Goal: Communication & Community: Answer question/provide support

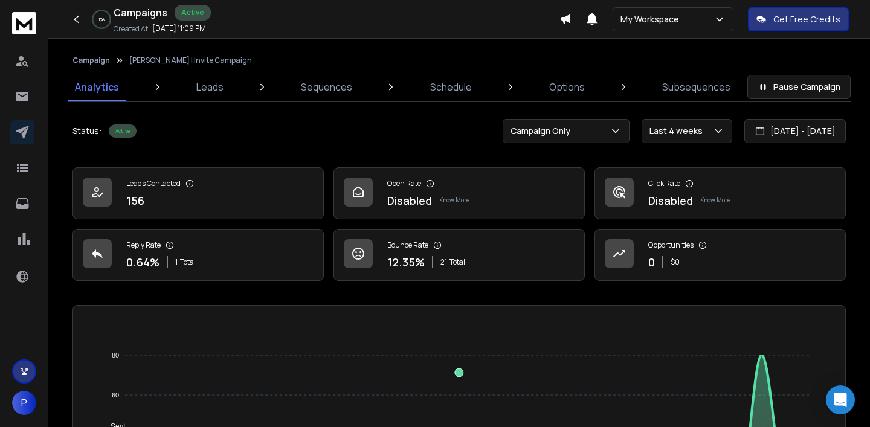
scroll to position [403, 0]
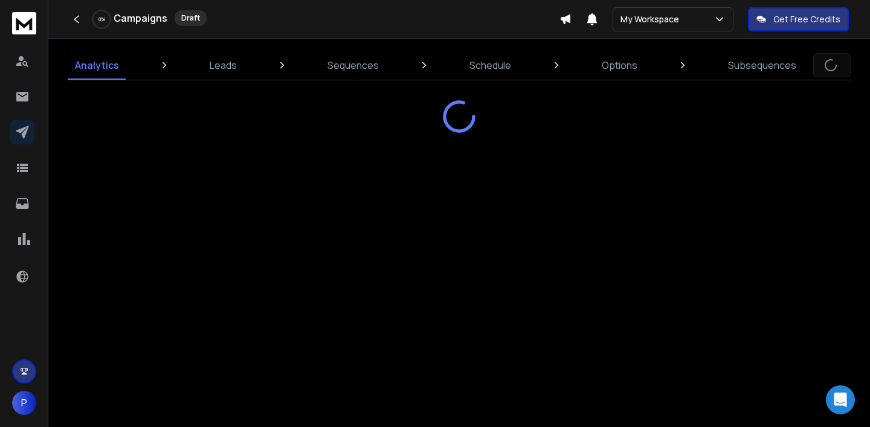
scroll to position [114, 0]
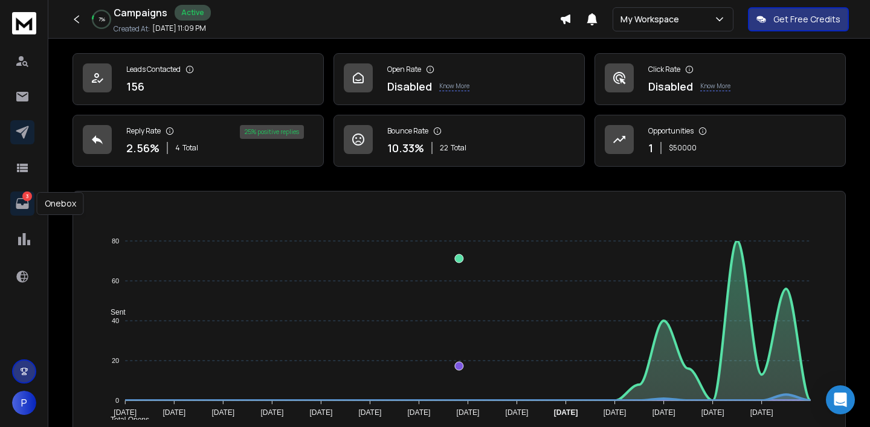
click at [24, 203] on icon at bounding box center [22, 203] width 14 height 14
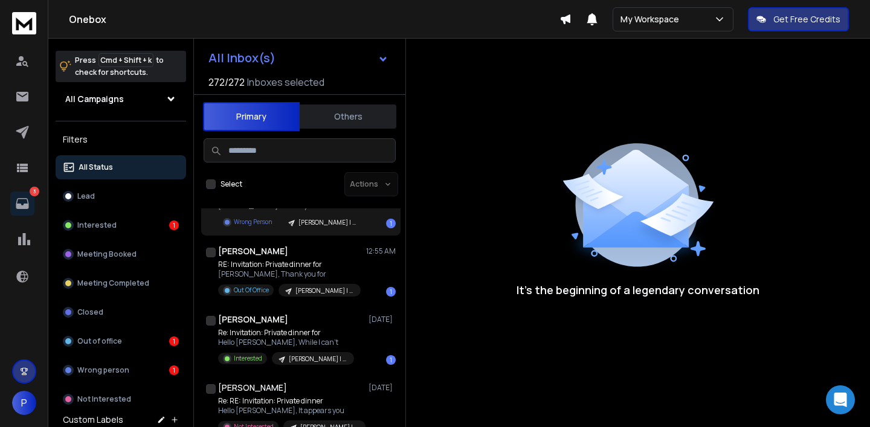
scroll to position [49, 0]
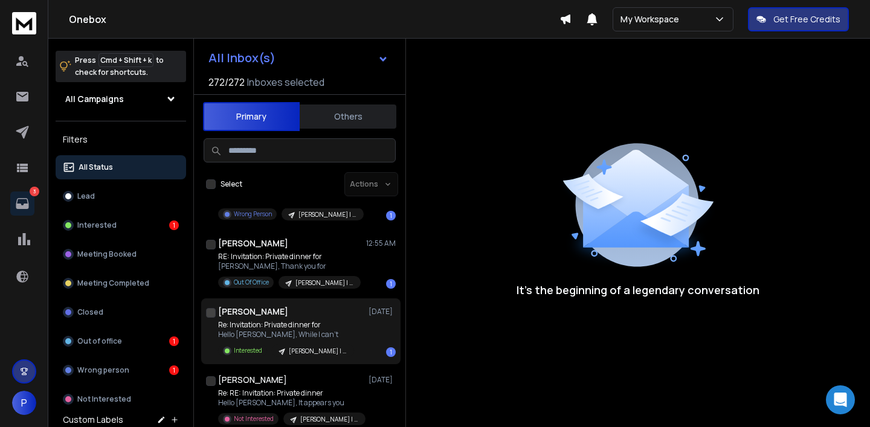
click at [291, 329] on p "Re: Invitation: Private dinner for" at bounding box center [286, 325] width 136 height 10
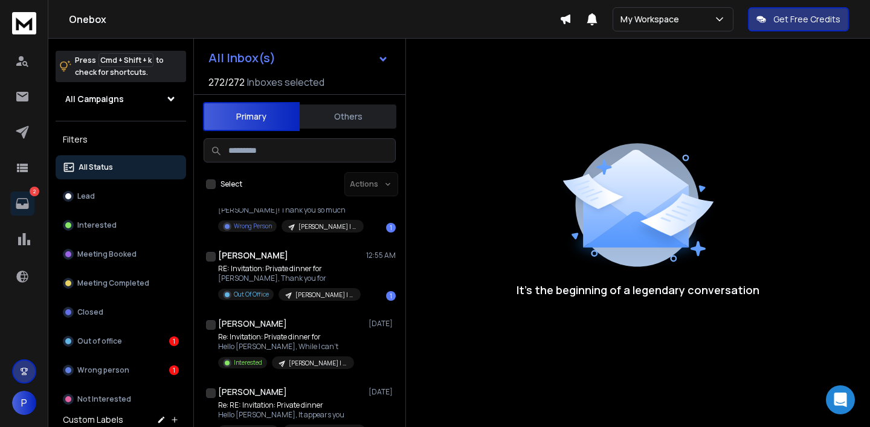
scroll to position [37, 0]
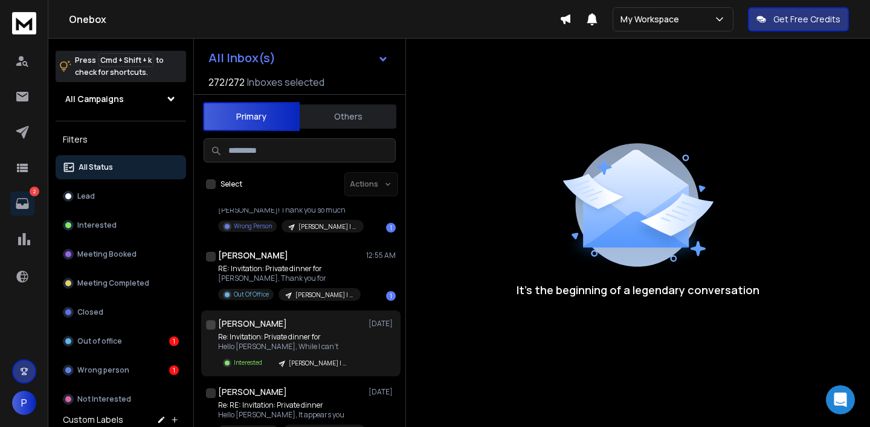
click at [304, 335] on p "Re: Invitation: Private dinner for" at bounding box center [286, 337] width 136 height 10
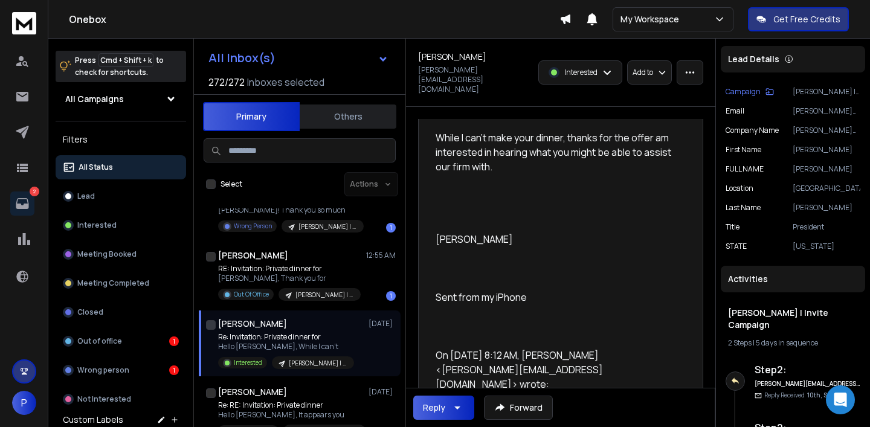
scroll to position [0, 0]
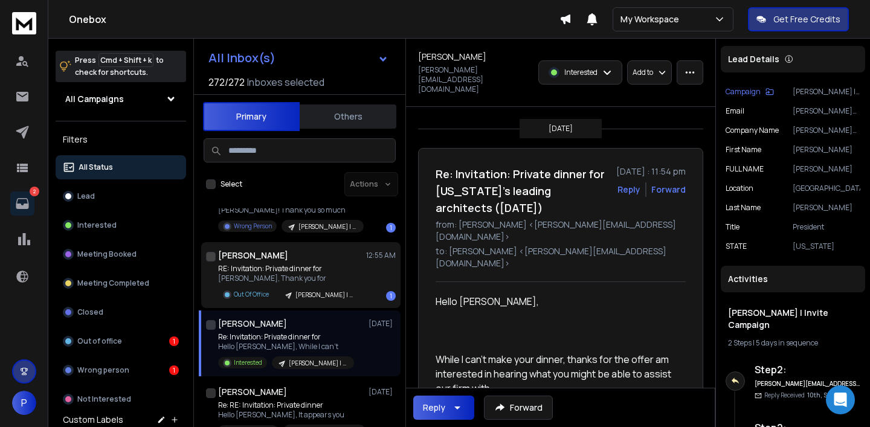
click at [258, 280] on p "[PERSON_NAME], Thank you for" at bounding box center [289, 279] width 143 height 10
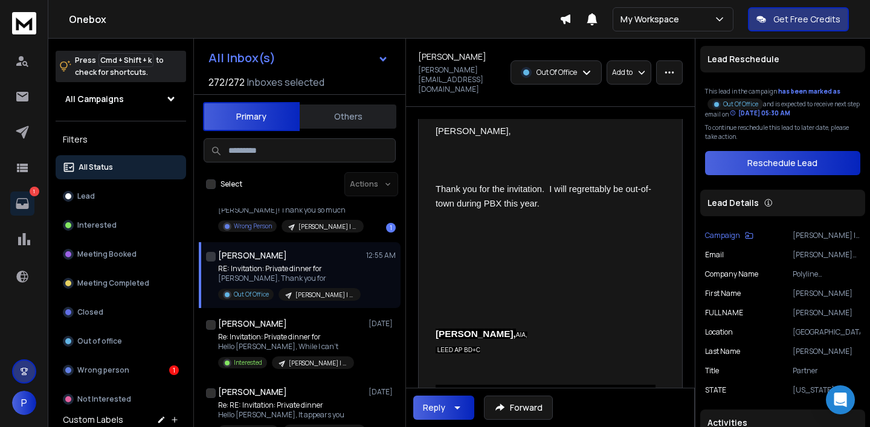
scroll to position [5, 0]
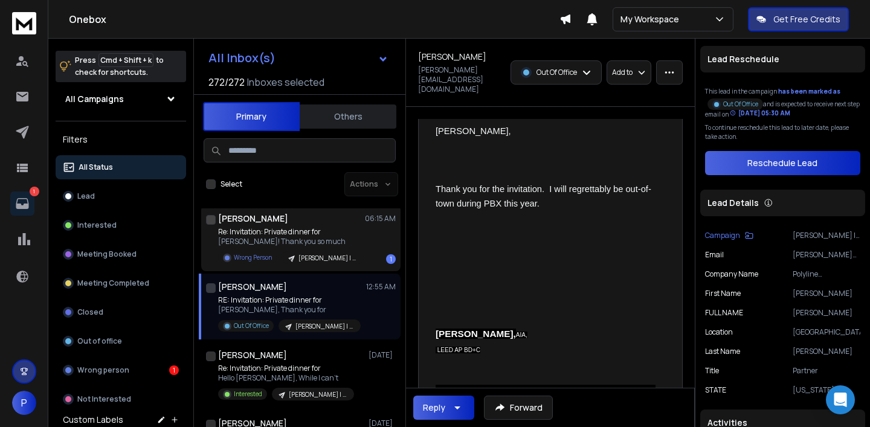
click at [283, 242] on p "[PERSON_NAME]! Thank you so much" at bounding box center [290, 242] width 145 height 10
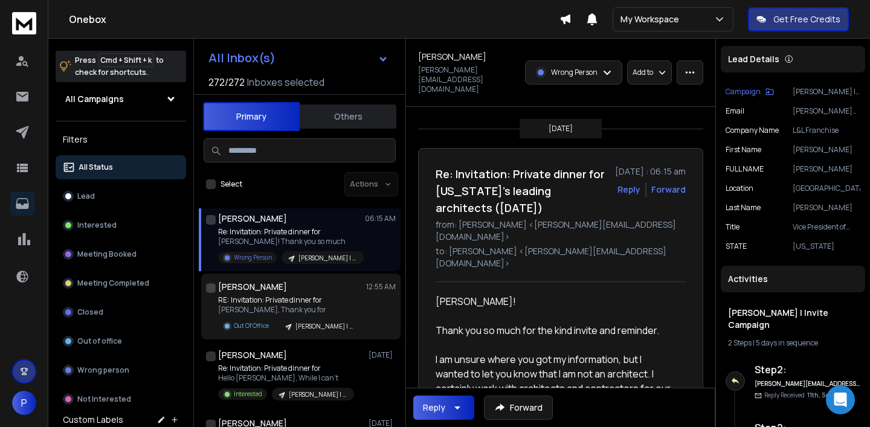
scroll to position [37, 0]
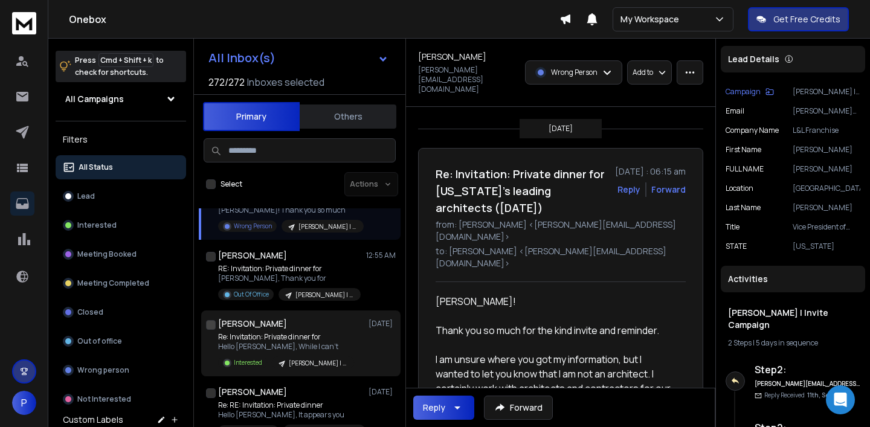
click at [285, 345] on p "Hello [PERSON_NAME], While I can’t" at bounding box center [286, 347] width 136 height 10
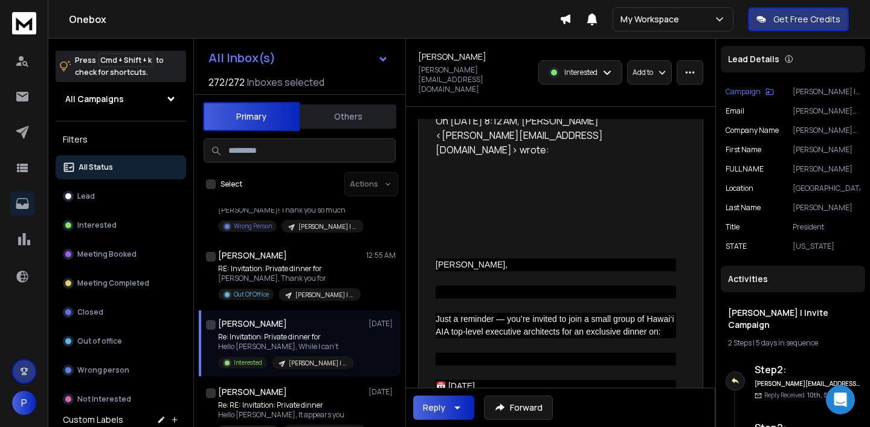
scroll to position [463, 0]
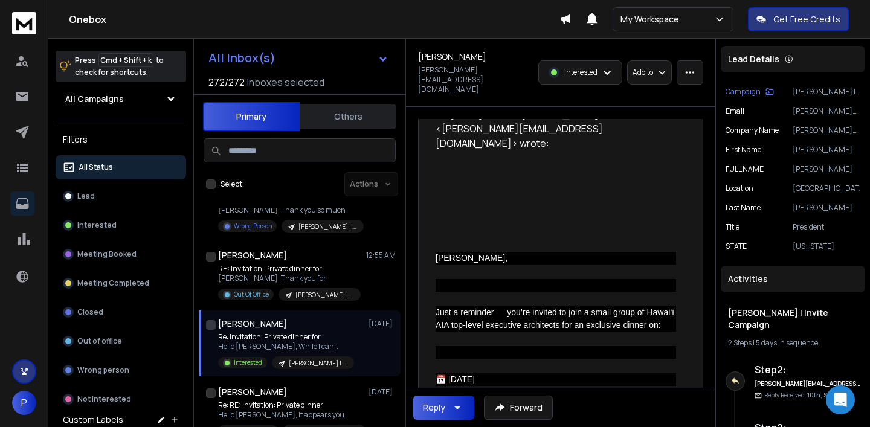
copy h1 "Janine Shinoki"
drag, startPoint x: 411, startPoint y: 57, endPoint x: 473, endPoint y: 58, distance: 61.6
click at [473, 58] on div "Janine Shinoki-Evans Janine Shinoki-Evans janine@ethosarchitects.com Interested…" at bounding box center [560, 73] width 309 height 68
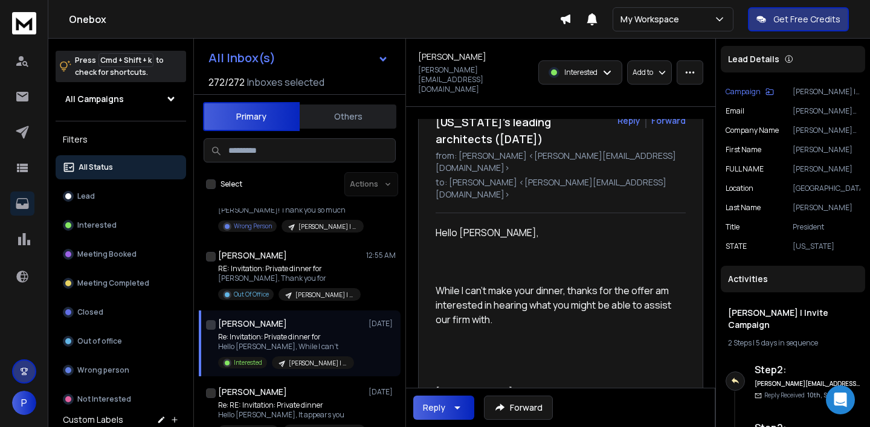
scroll to position [0, 0]
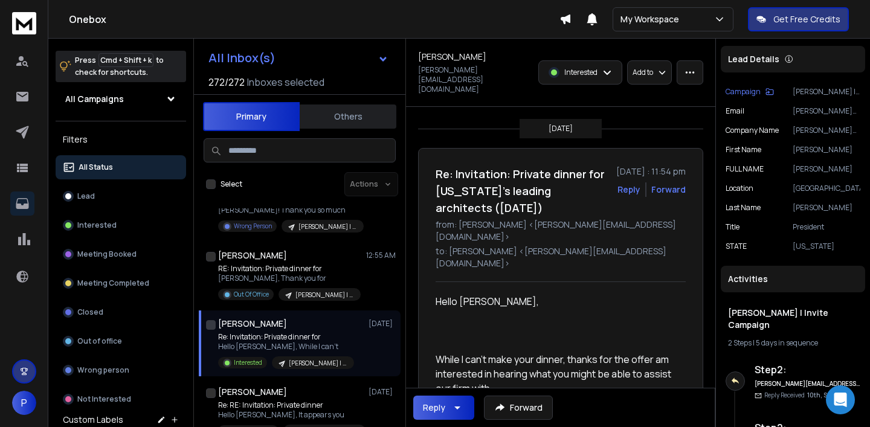
click at [422, 55] on h1 "[PERSON_NAME]" at bounding box center [452, 57] width 68 height 12
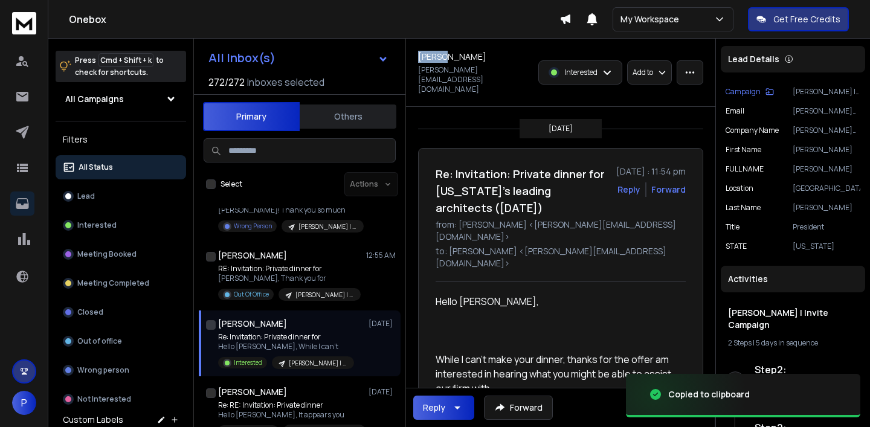
click at [422, 55] on h1 "[PERSON_NAME]" at bounding box center [452, 57] width 68 height 12
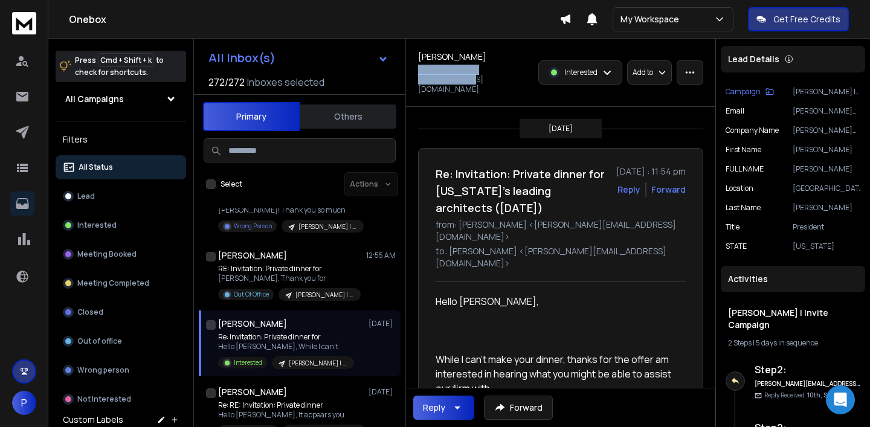
copy p "janine@ethosarchitects.com"
drag, startPoint x: 418, startPoint y: 71, endPoint x: 518, endPoint y: 72, distance: 99.6
click at [518, 72] on div "Janine Shinoki-Evans Janine Shinoki-Evans janine@ethosarchitects.com" at bounding box center [474, 72] width 113 height 43
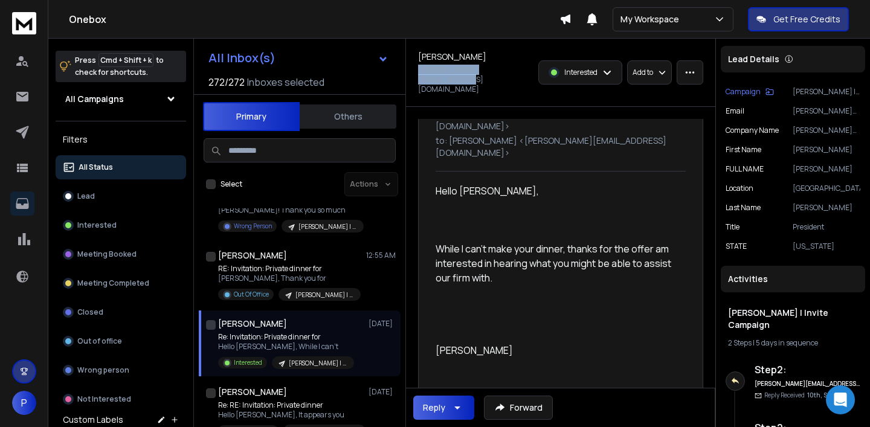
scroll to position [118, 0]
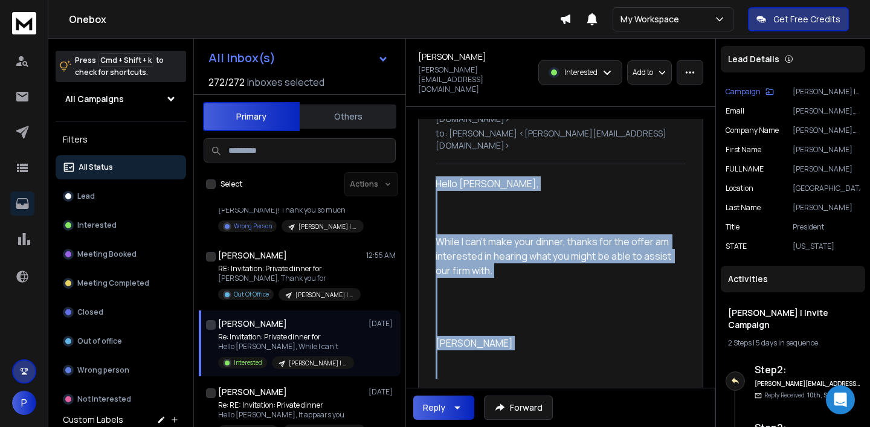
drag, startPoint x: 437, startPoint y: 141, endPoint x: 496, endPoint y: 339, distance: 207.3
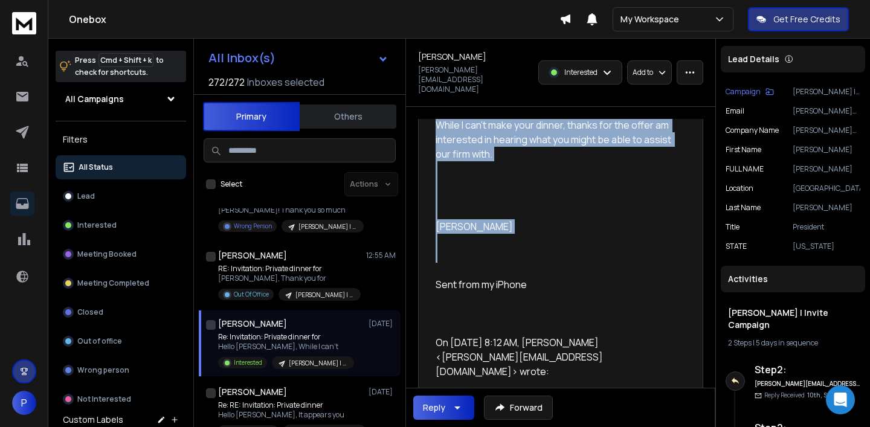
scroll to position [236, 0]
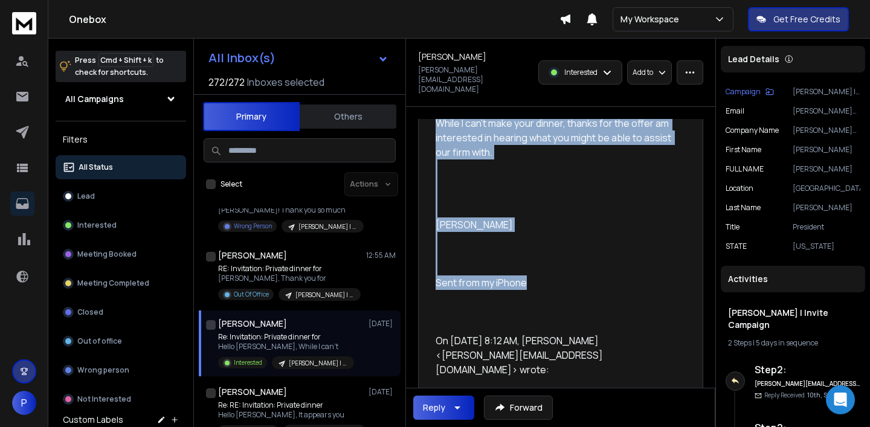
click at [571, 275] on div "Sent from my iPhone" at bounding box center [555, 282] width 240 height 14
copy div "Hello Charles, While I can’t make your dinner, thanks for the offer am interest…"
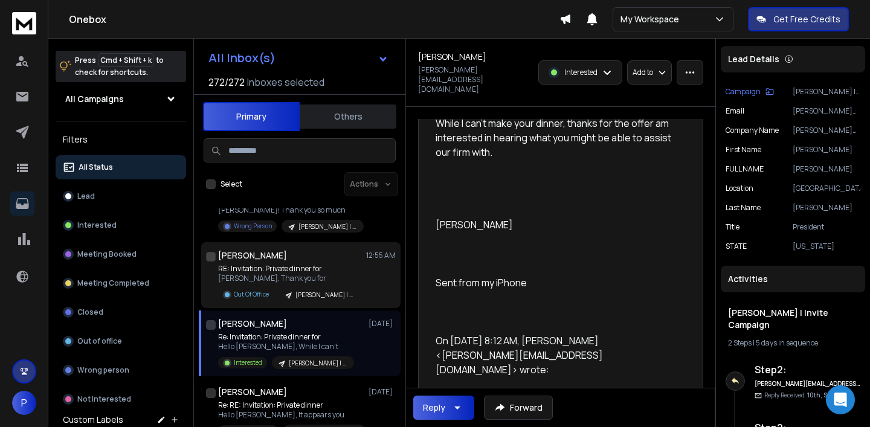
click at [283, 269] on p "RE: Invitation: Private dinner for" at bounding box center [289, 269] width 143 height 10
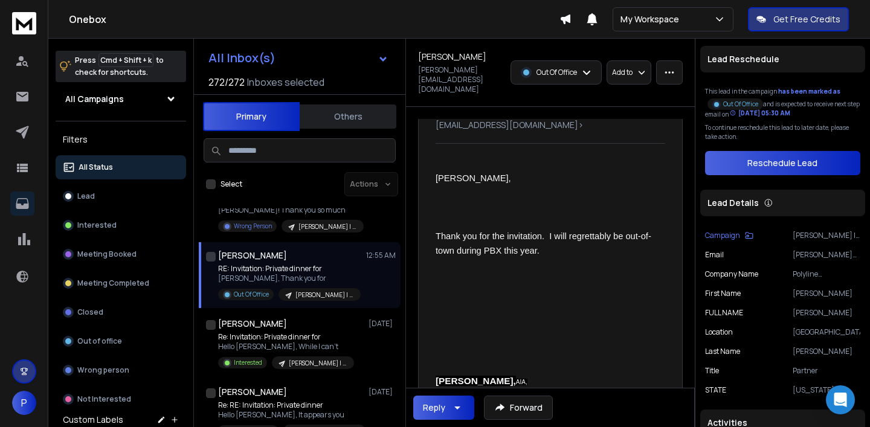
scroll to position [143, 0]
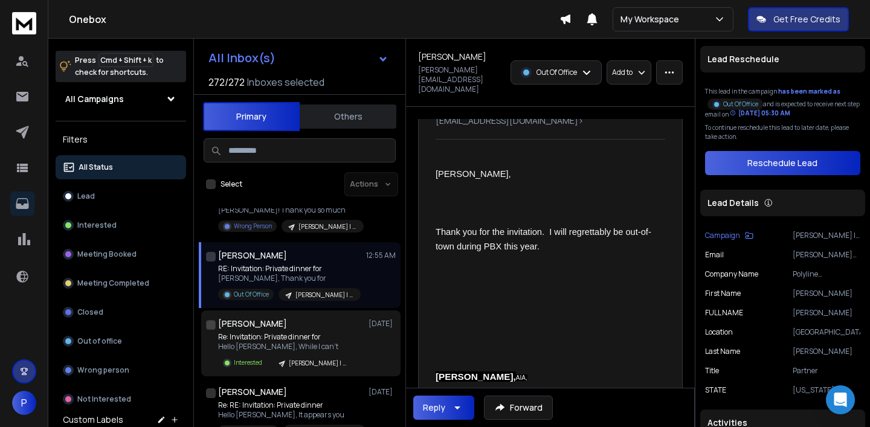
click at [278, 336] on p "Re: Invitation: Private dinner for" at bounding box center [286, 337] width 136 height 10
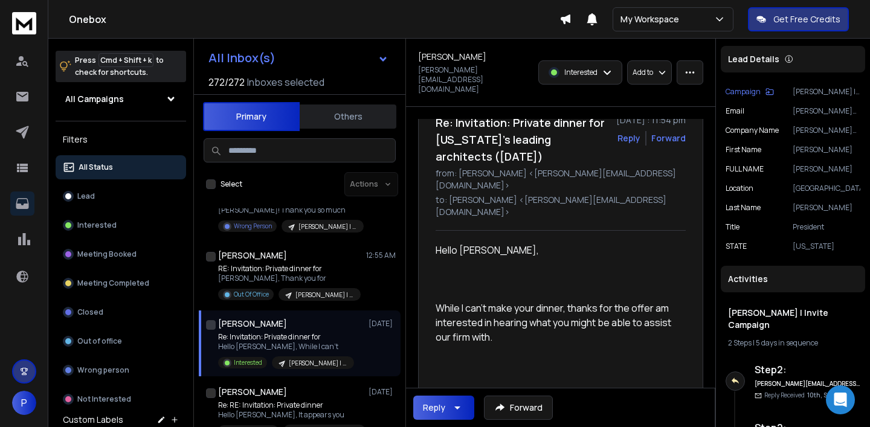
scroll to position [39, 0]
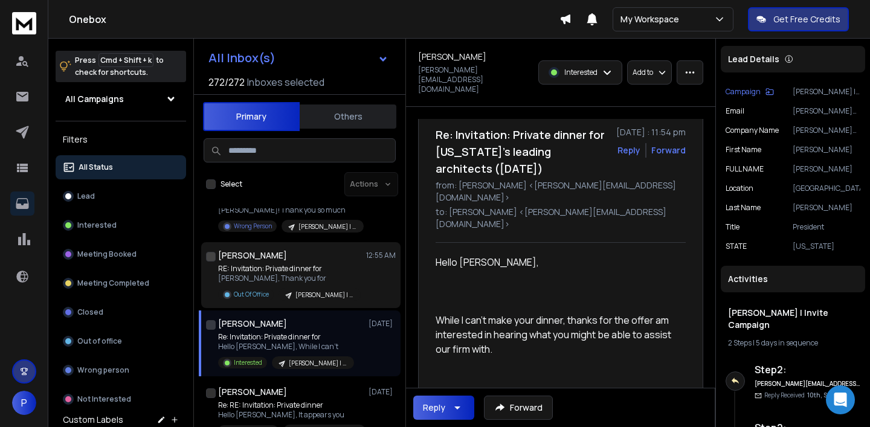
click at [278, 270] on p "RE: Invitation: Private dinner for" at bounding box center [289, 269] width 143 height 10
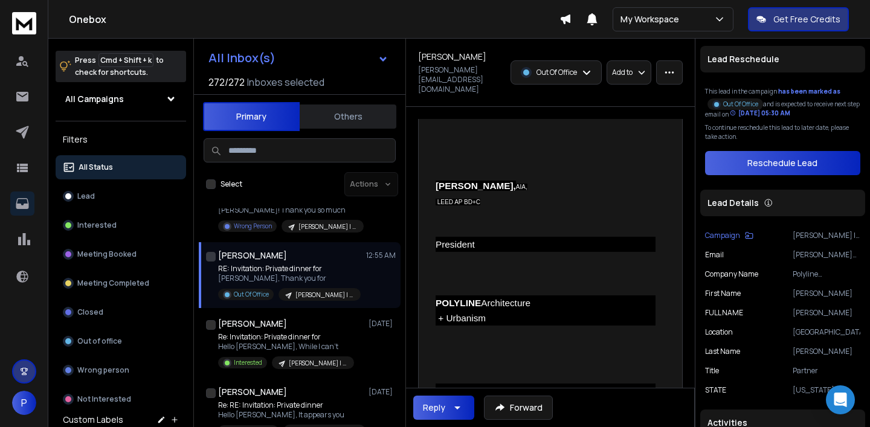
scroll to position [309, 0]
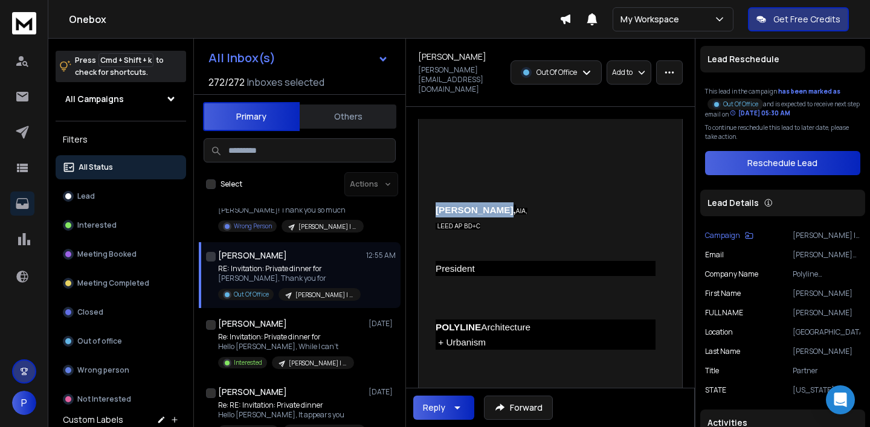
drag, startPoint x: 435, startPoint y: 202, endPoint x: 502, endPoint y: 202, distance: 67.0
click at [502, 205] on span "[PERSON_NAME]," at bounding box center [475, 210] width 80 height 10
copy span "[PERSON_NAME]"
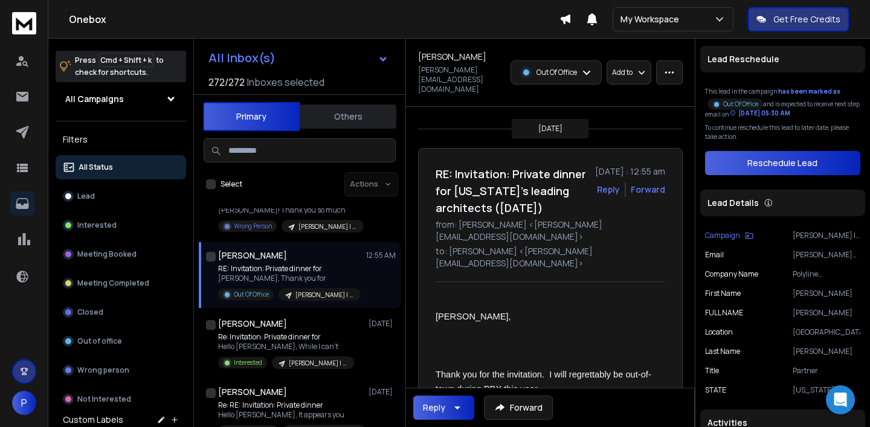
scroll to position [93, 0]
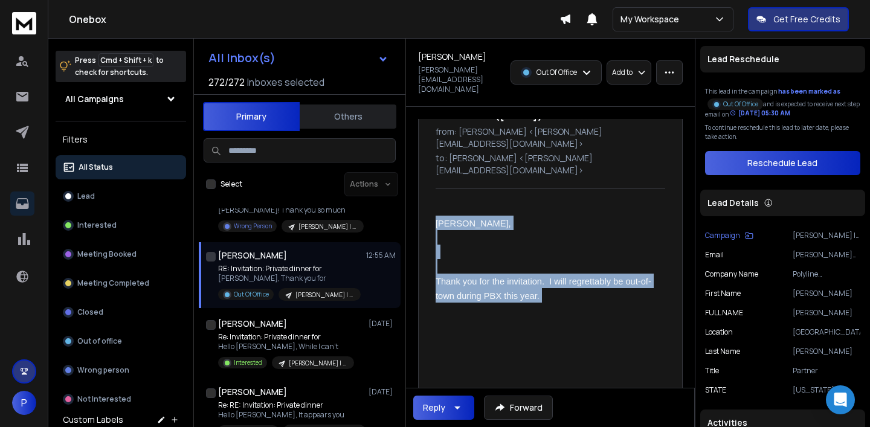
drag, startPoint x: 434, startPoint y: 214, endPoint x: 527, endPoint y: 295, distance: 123.7
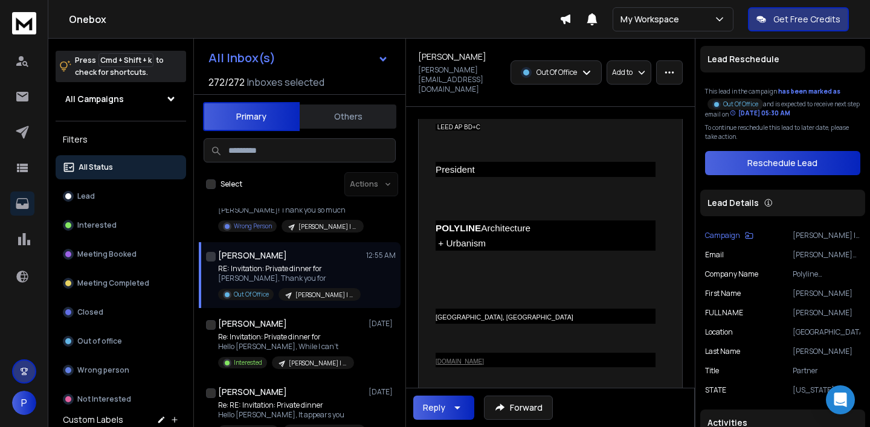
scroll to position [408, 0]
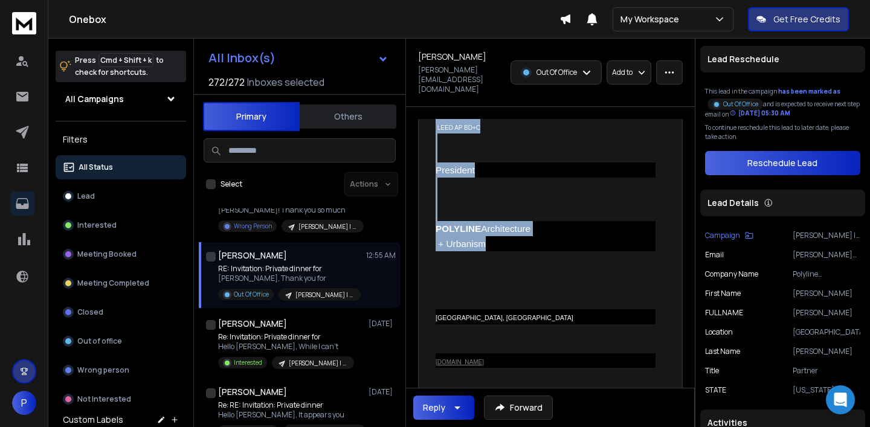
click at [516, 233] on p "POLYLINE Architecture + Urbanism" at bounding box center [545, 236] width 220 height 30
click at [516, 309] on p "[GEOGRAPHIC_DATA], [GEOGRAPHIC_DATA]" at bounding box center [545, 316] width 220 height 15
copy div "Mr. Traylor, Thank you for the invitation. I will regrettably be out-of-town du…"
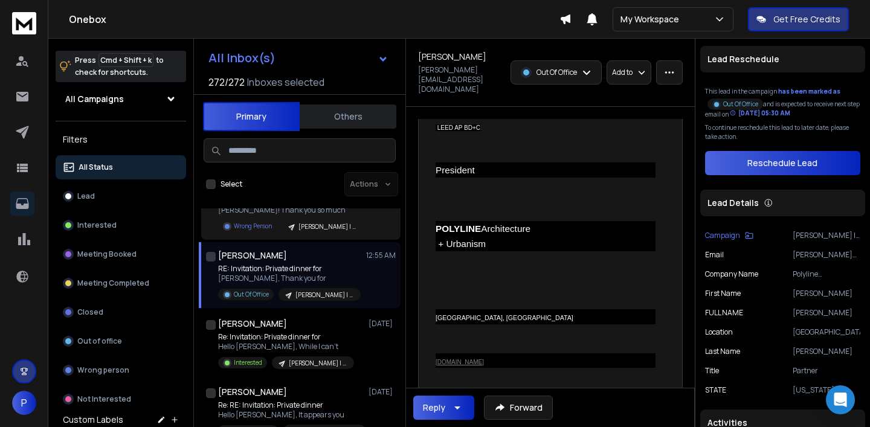
click at [317, 208] on p "[PERSON_NAME]! Thank you so much" at bounding box center [290, 210] width 145 height 10
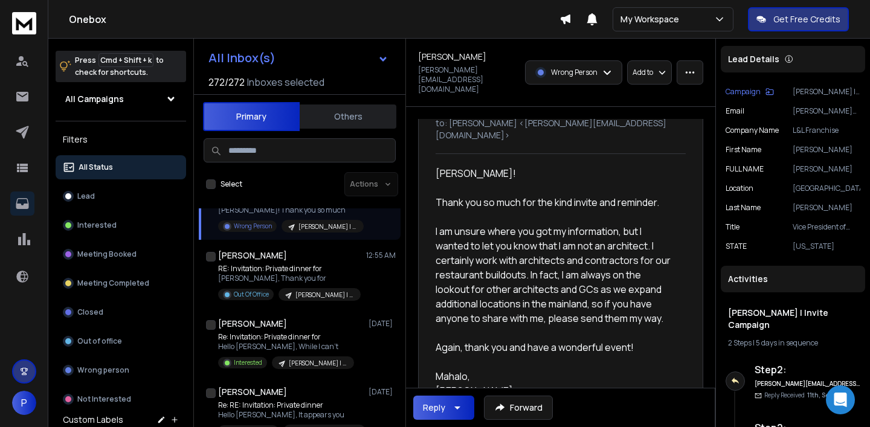
scroll to position [172, 0]
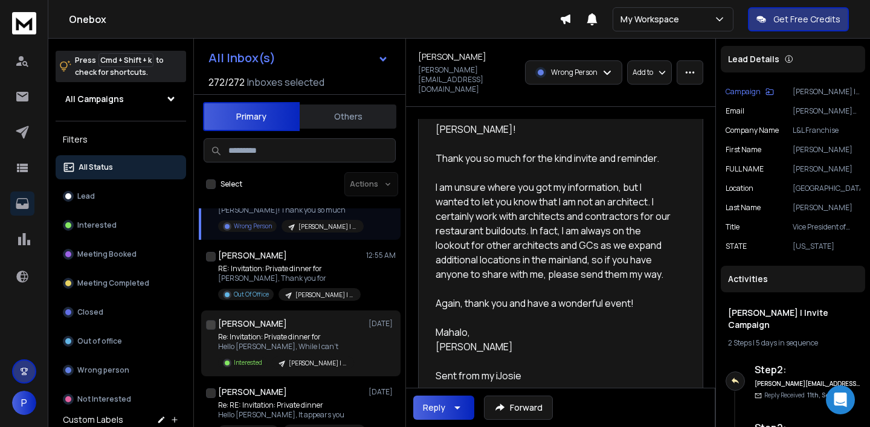
click at [242, 345] on p "Hello [PERSON_NAME], While I can’t" at bounding box center [286, 347] width 136 height 10
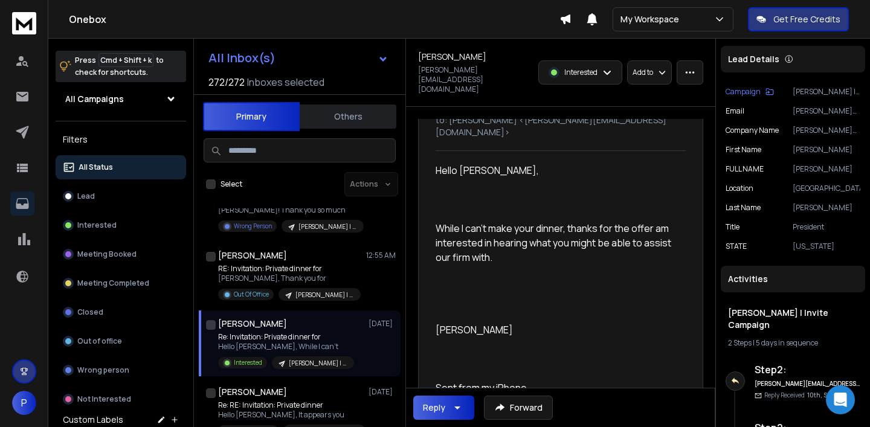
scroll to position [0, 0]
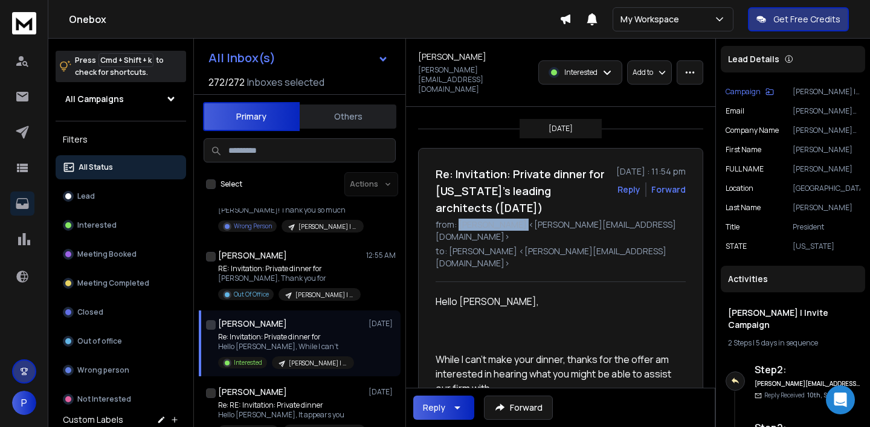
drag, startPoint x: 458, startPoint y: 204, endPoint x: 513, endPoint y: 203, distance: 54.4
click at [513, 219] on p "from: Janine Shinoki-Evans <janine@ethosarchitects.com>" at bounding box center [560, 231] width 250 height 24
drag, startPoint x: 579, startPoint y: 206, endPoint x: 659, endPoint y: 203, distance: 79.8
click at [659, 219] on p "from: Janine Shinoki-Evans <janine@ethosarchitects.com>" at bounding box center [560, 231] width 250 height 24
copy p "ethosarchitects.com"
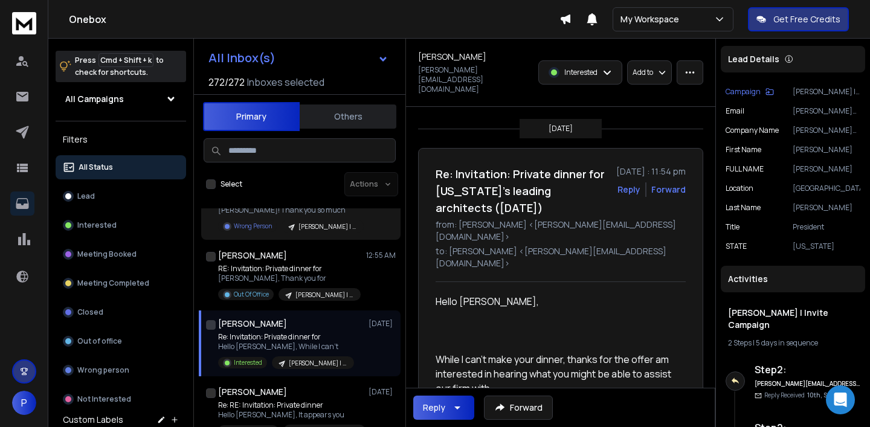
click at [322, 213] on p "[PERSON_NAME]! Thank you so much" at bounding box center [290, 210] width 145 height 10
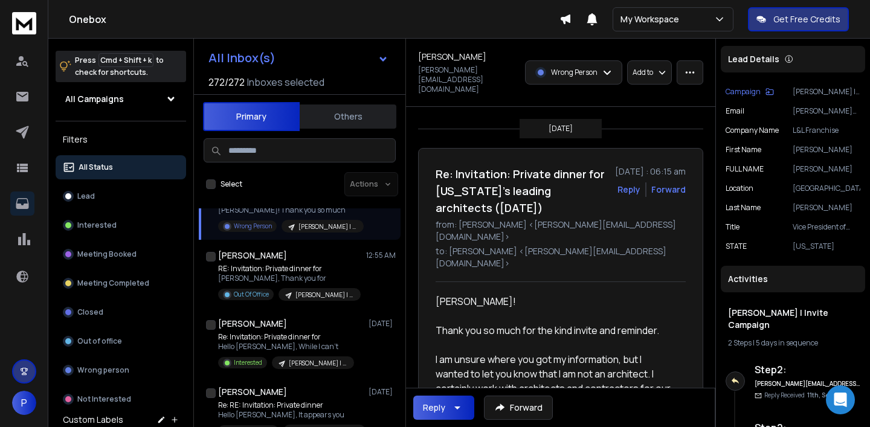
click at [468, 223] on p "from: Josie Akana <josie@llhawaii.com>" at bounding box center [560, 231] width 250 height 24
click at [482, 223] on p "from: Josie Akana <josie@llhawaii.com>" at bounding box center [560, 231] width 250 height 24
copy p "[PERSON_NAME]"
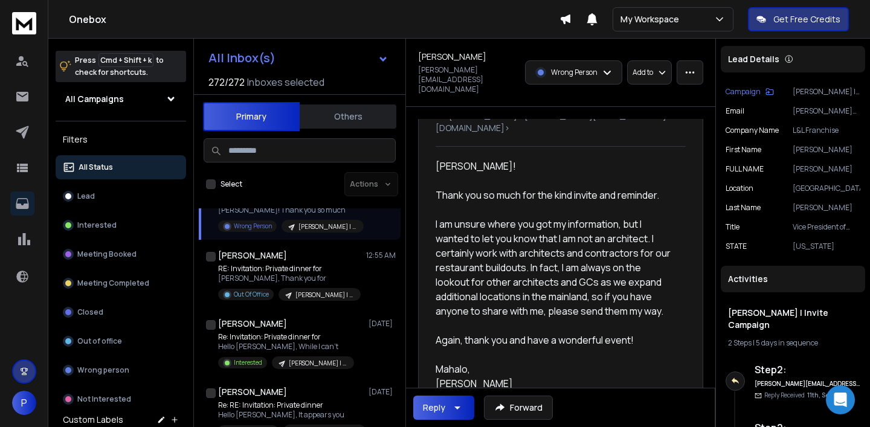
scroll to position [136, 0]
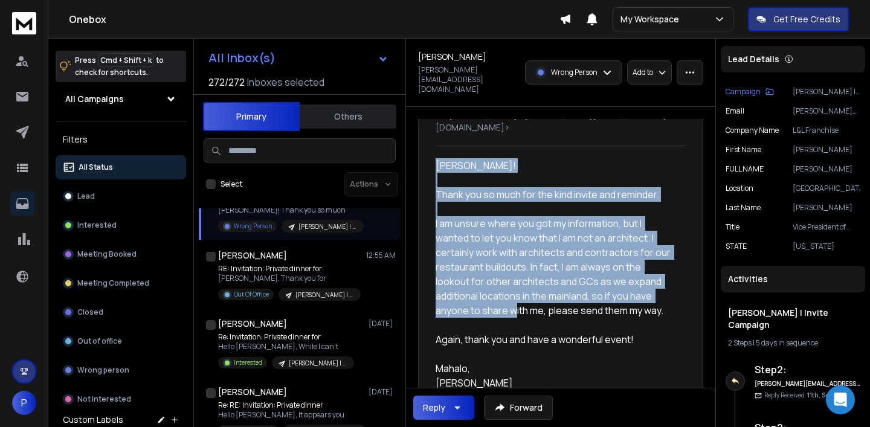
drag, startPoint x: 437, startPoint y: 141, endPoint x: 514, endPoint y: 286, distance: 163.4
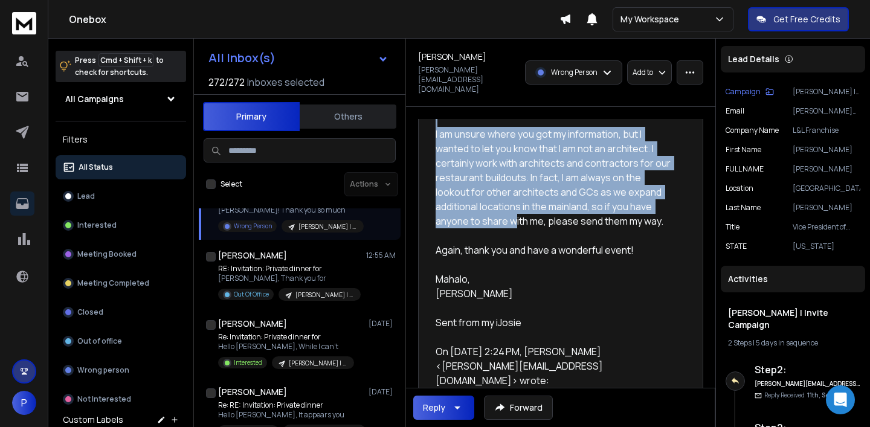
scroll to position [250, 0]
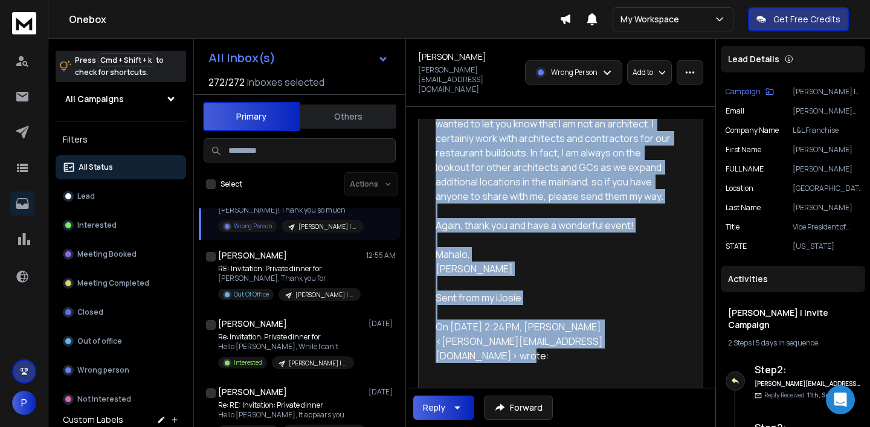
click at [612, 319] on blockquote "On [DATE] 2:24 PM, [PERSON_NAME] <[PERSON_NAME][EMAIL_ADDRESS][DOMAIN_NAME]> wr…" at bounding box center [555, 348] width 240 height 58
copy div "Aloha, Charles! Thank you so much for the kind invite and reminder. I am unsure…"
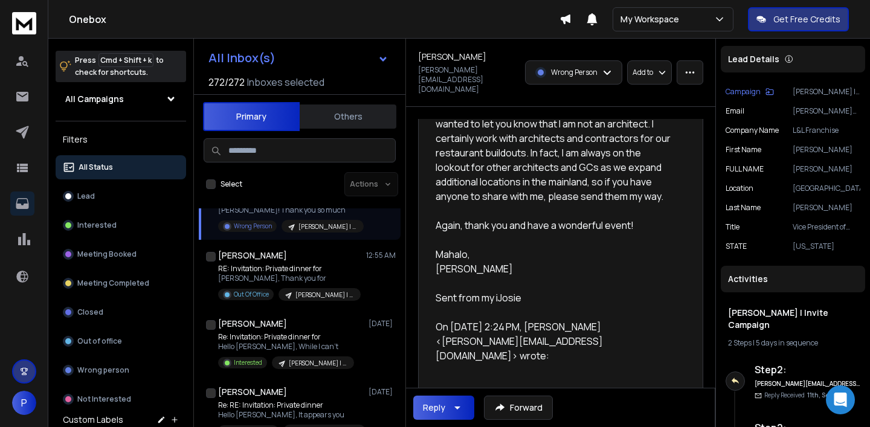
click at [422, 57] on h1 "[PERSON_NAME]" at bounding box center [452, 57] width 68 height 12
click at [16, 138] on icon at bounding box center [22, 132] width 14 height 14
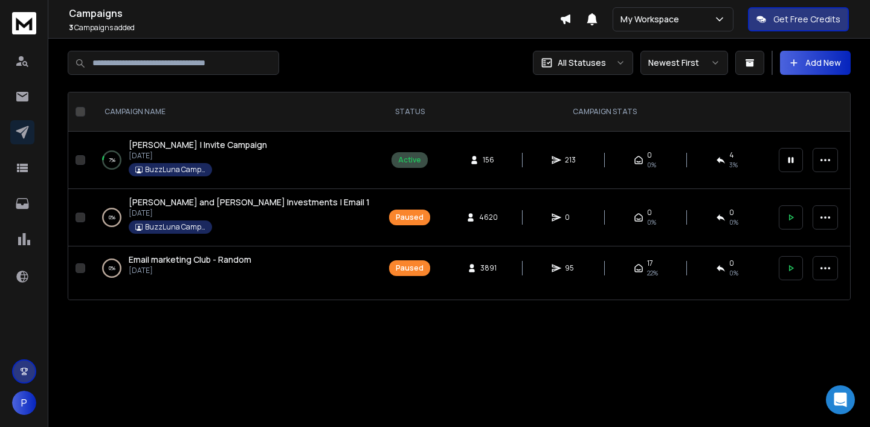
click at [454, 169] on div "156 213 0 0% 4 3 %" at bounding box center [605, 159] width 302 height 19
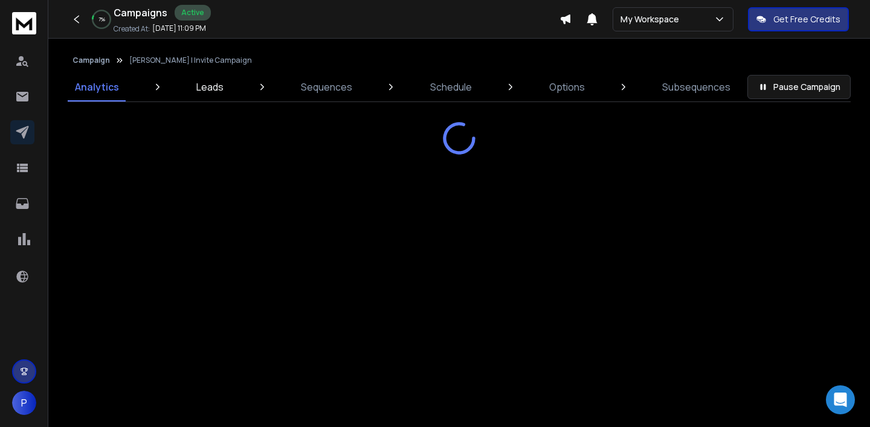
click at [213, 89] on p "Leads" at bounding box center [209, 87] width 27 height 14
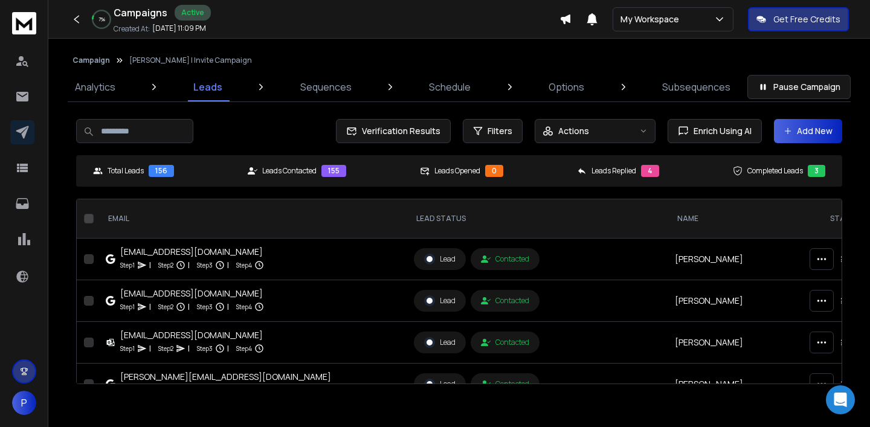
click at [153, 127] on input at bounding box center [134, 131] width 117 height 24
paste input "**********"
type input "**********"
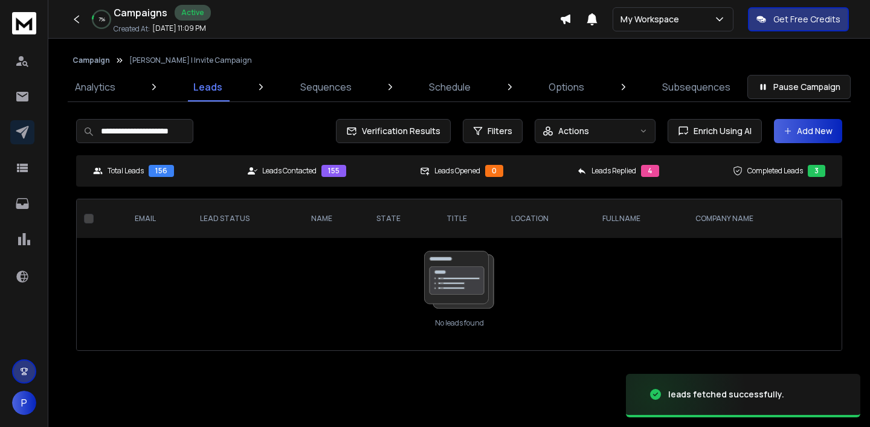
click at [184, 129] on input "**********" at bounding box center [134, 131] width 117 height 24
click at [17, 209] on icon at bounding box center [22, 203] width 14 height 14
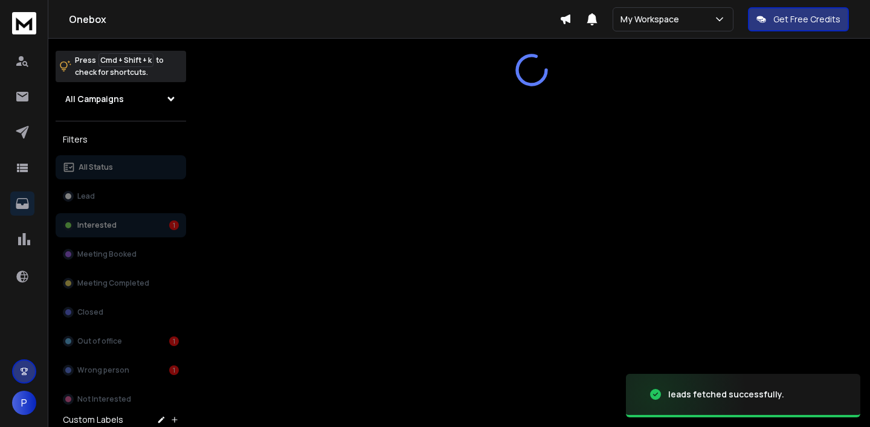
click at [112, 232] on div "All Status Lead Interested 1 Meeting Booked Meeting Completed Closed Out of off…" at bounding box center [121, 283] width 130 height 256
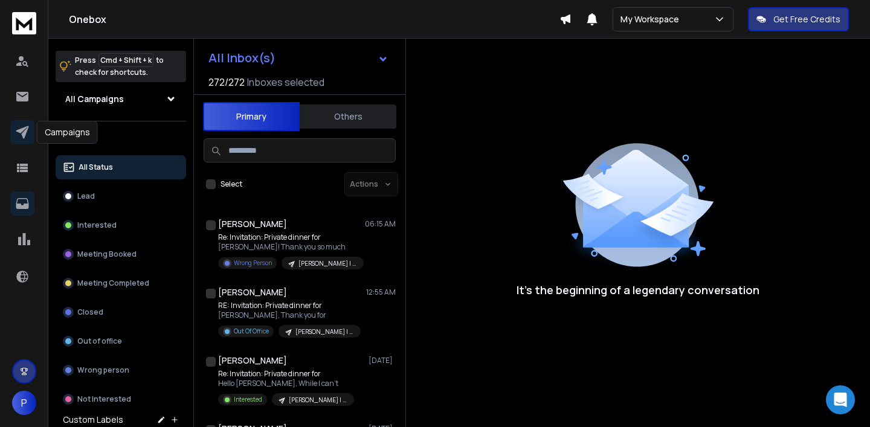
click at [20, 129] on icon at bounding box center [22, 132] width 13 height 13
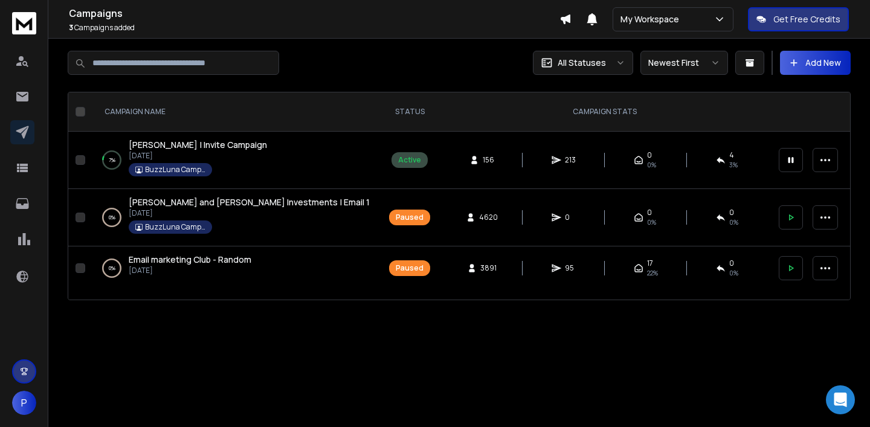
click at [230, 163] on div "BuzzLuna Campaigns" at bounding box center [198, 169] width 138 height 13
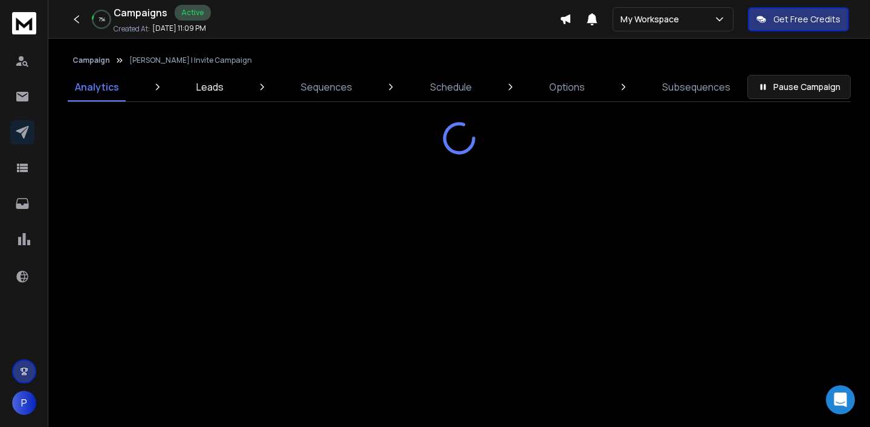
click at [216, 94] on p "Leads" at bounding box center [209, 87] width 27 height 14
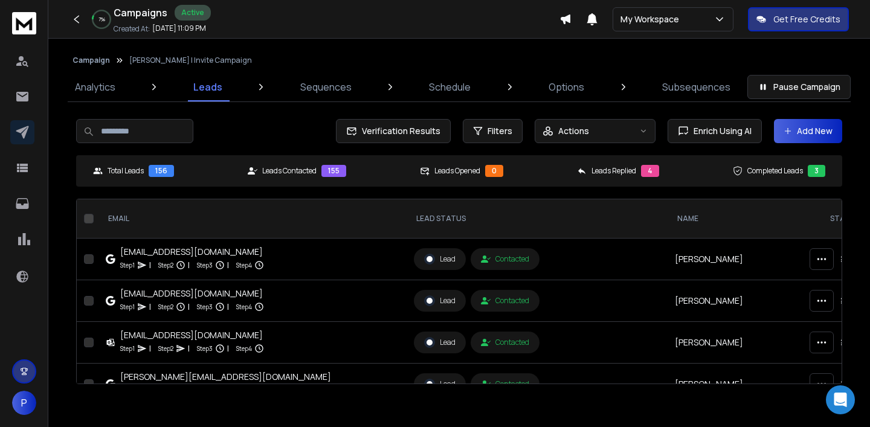
click at [174, 135] on input at bounding box center [134, 131] width 117 height 24
paste input "**********"
type input "**********"
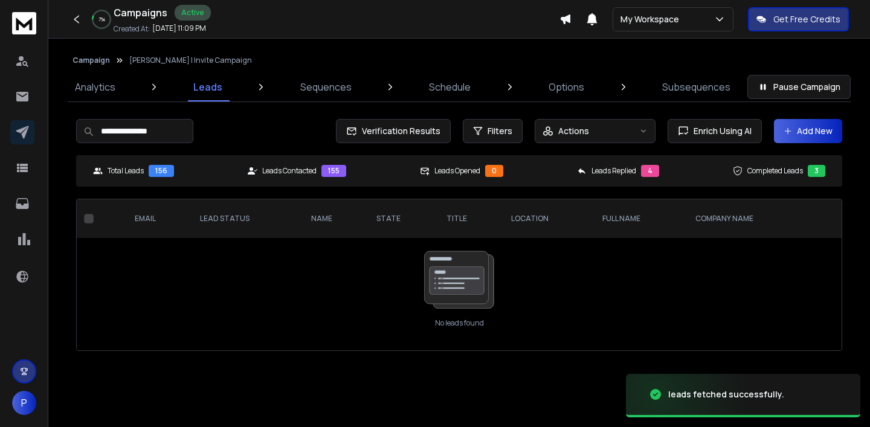
click at [174, 129] on input "**********" at bounding box center [134, 131] width 117 height 24
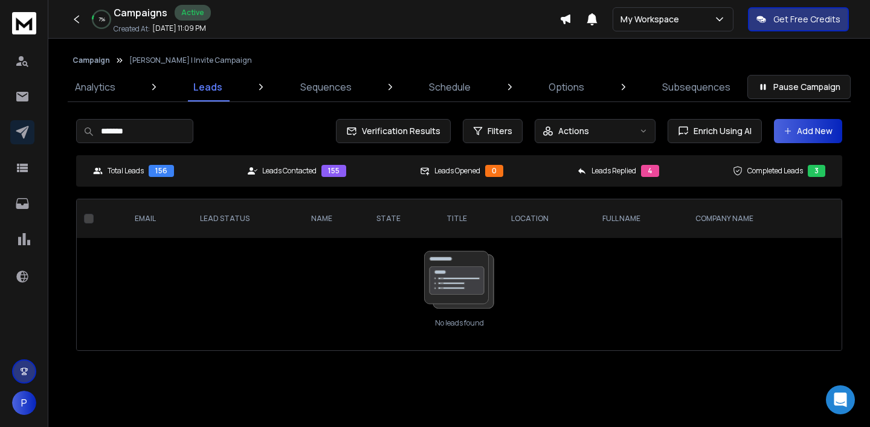
type input "******"
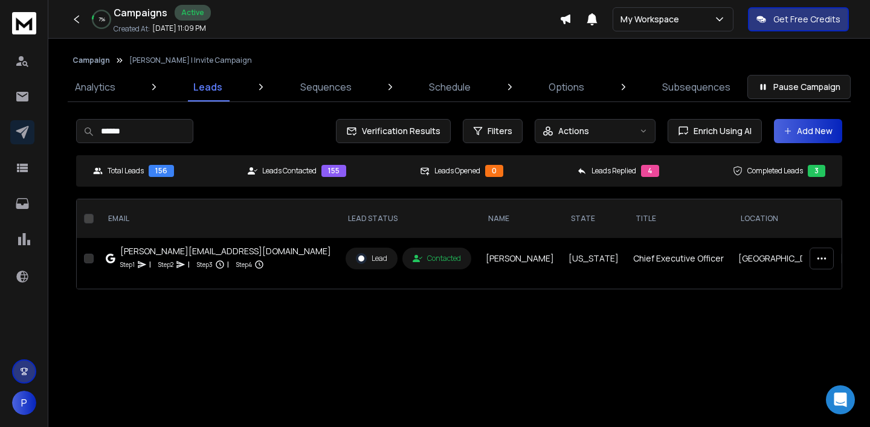
click at [828, 268] on button "button" at bounding box center [822, 259] width 24 height 22
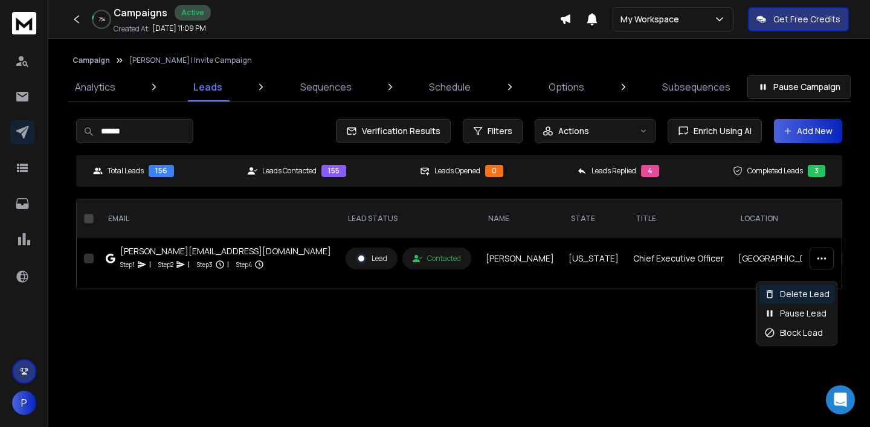
click at [827, 264] on icon "button" at bounding box center [821, 258] width 11 height 11
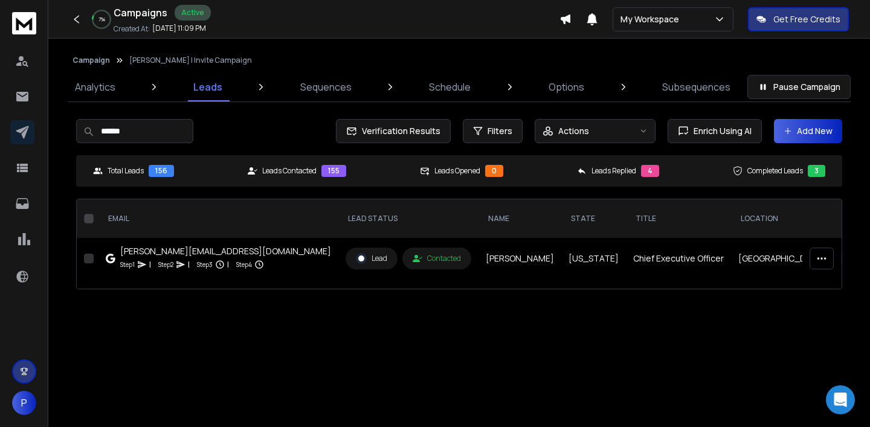
click at [626, 266] on td "Chief Executive Officer" at bounding box center [678, 258] width 105 height 41
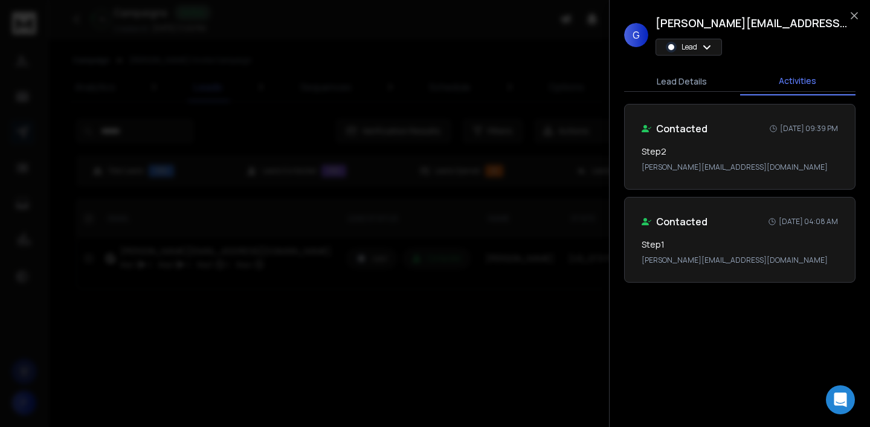
click at [790, 78] on button "Activities" at bounding box center [798, 82] width 116 height 28
click at [697, 80] on button "Lead Details" at bounding box center [682, 81] width 116 height 27
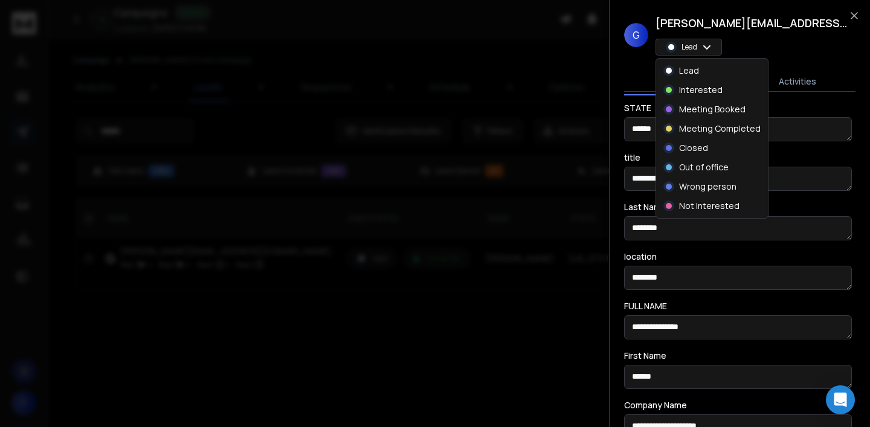
click at [698, 51] on body "**********" at bounding box center [435, 213] width 870 height 427
click at [692, 146] on p "Closed" at bounding box center [693, 148] width 29 height 12
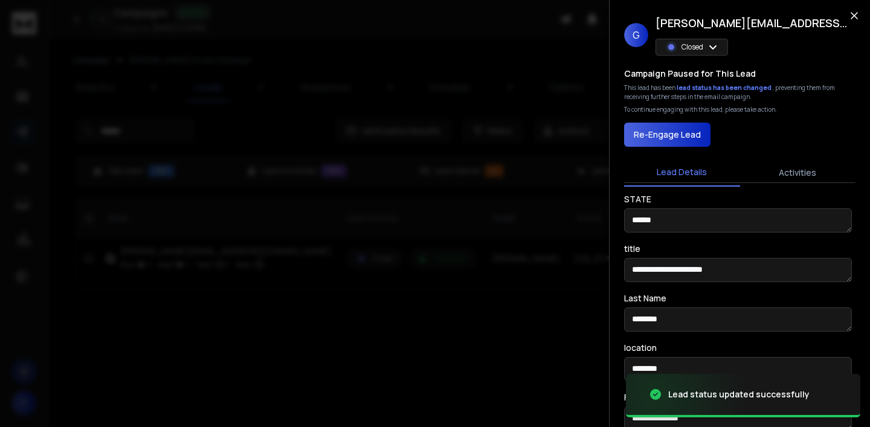
click at [851, 19] on icon "button" at bounding box center [854, 16] width 12 height 12
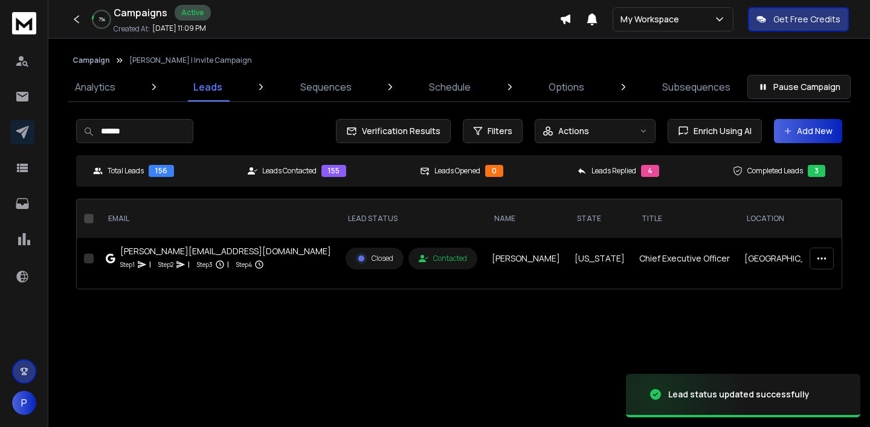
click at [304, 376] on div "Get only verified leads with our AI-powered Lead Finder, starting at $22/mo Try…" at bounding box center [435, 213] width 870 height 427
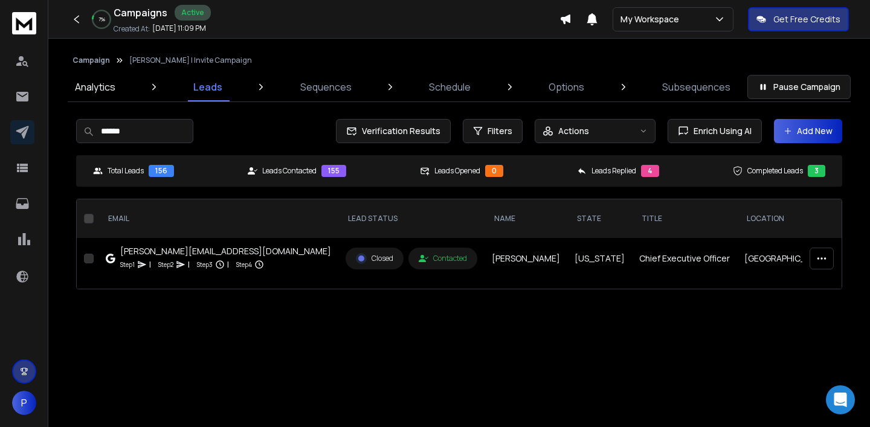
click at [118, 76] on link "Analytics" at bounding box center [95, 86] width 55 height 29
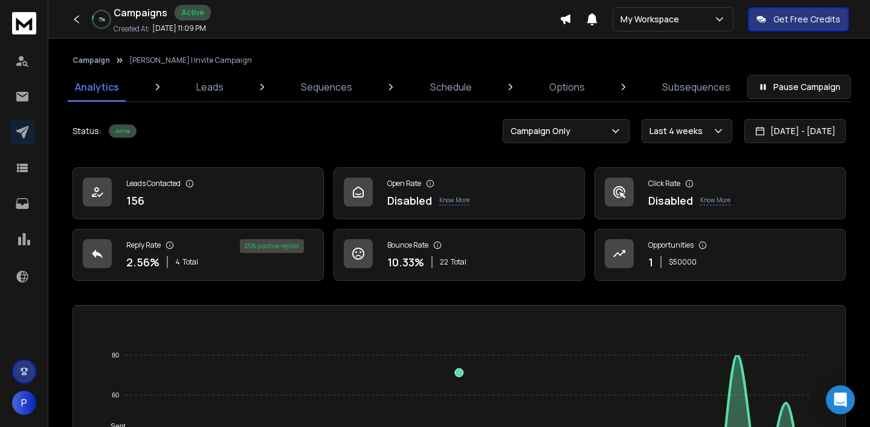
click at [677, 261] on p "$ 50000" at bounding box center [682, 262] width 28 height 10
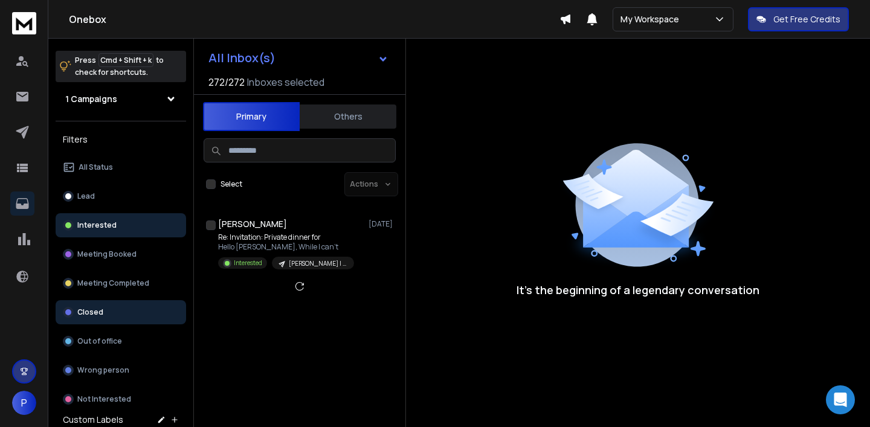
click at [92, 317] on div "Closed" at bounding box center [83, 312] width 40 height 11
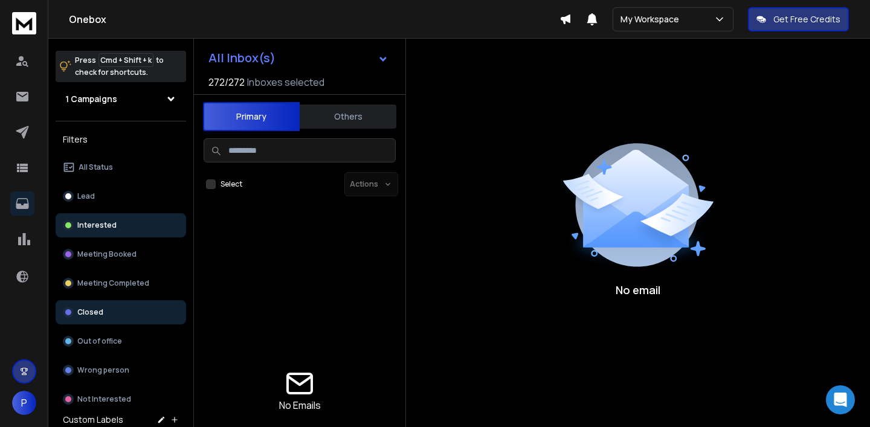
click at [113, 227] on button "Interested" at bounding box center [121, 225] width 130 height 24
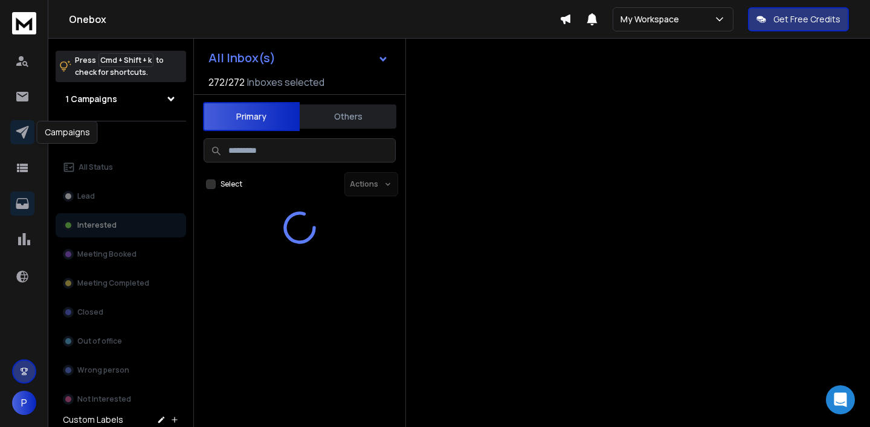
click at [14, 135] on link at bounding box center [22, 132] width 24 height 24
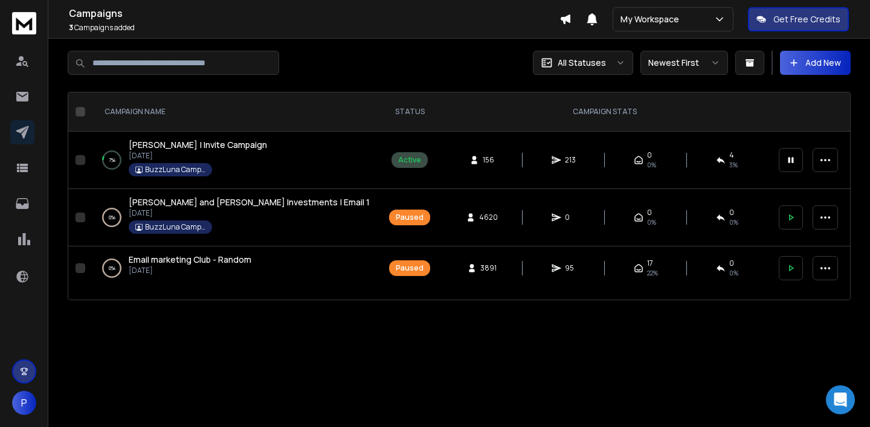
click at [294, 164] on td "7 % Charles Traylor | Invite Campaign 13 days ago BuzzLuna Campaigns" at bounding box center [236, 160] width 292 height 57
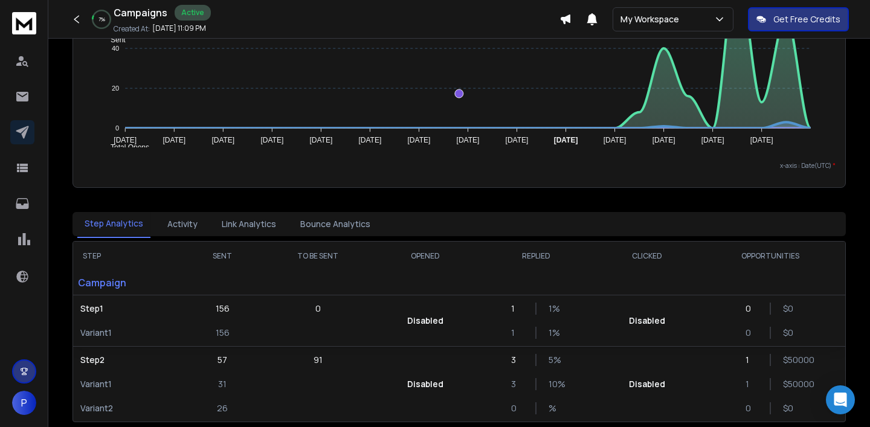
scroll to position [403, 0]
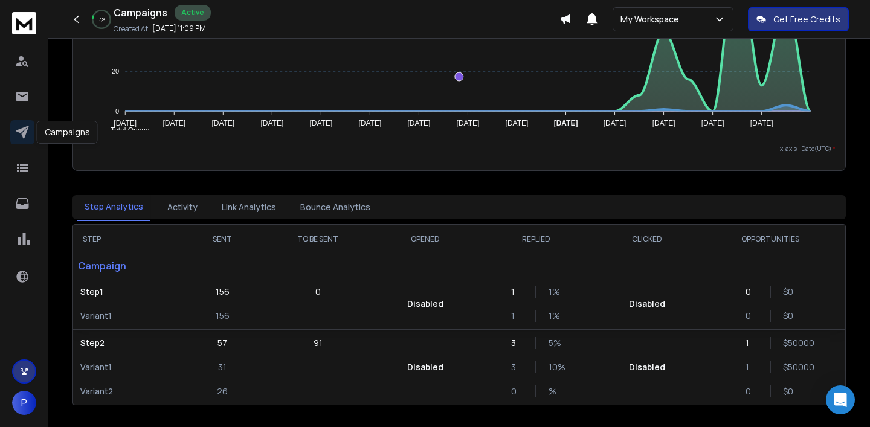
click at [26, 136] on icon at bounding box center [22, 132] width 14 height 14
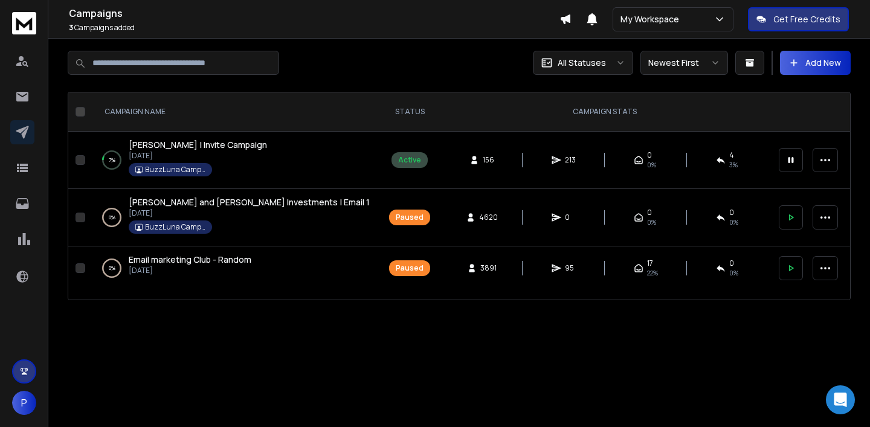
click at [200, 156] on p "13 days ago" at bounding box center [198, 156] width 138 height 10
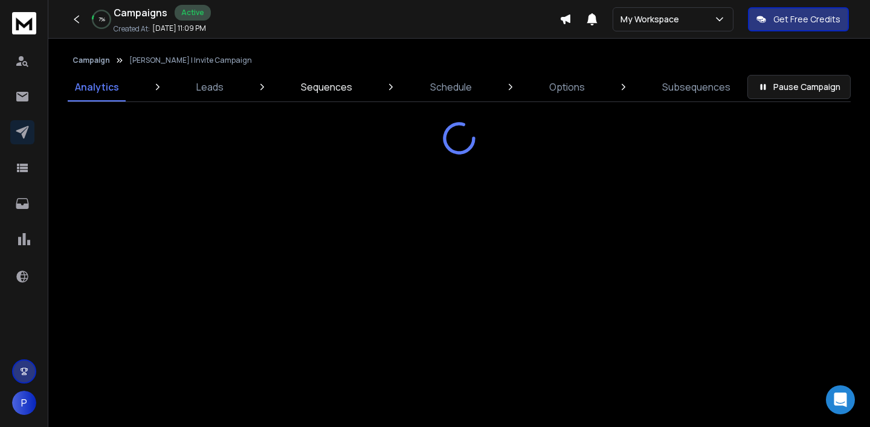
click at [305, 93] on p "Sequences" at bounding box center [326, 87] width 51 height 14
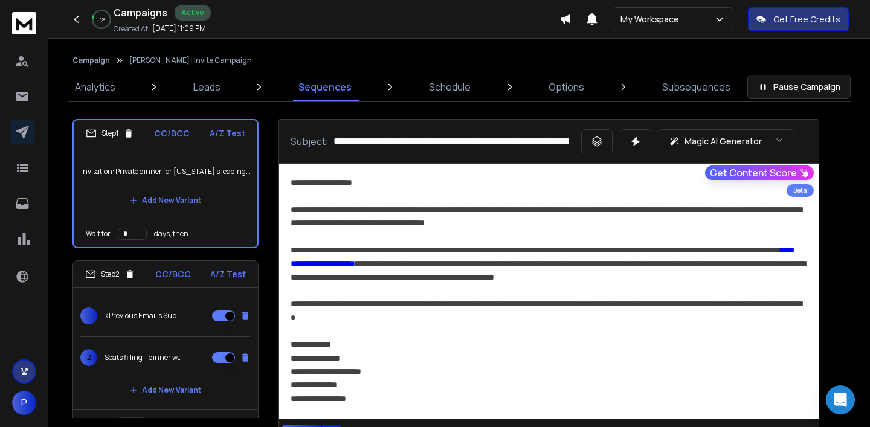
click at [138, 313] on p "<Previous Email's Subject>" at bounding box center [142, 316] width 77 height 10
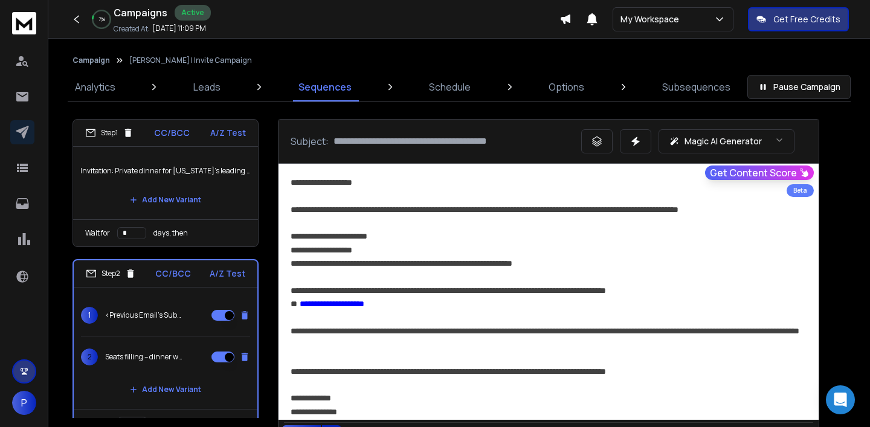
click at [123, 347] on div "2 Seats filling – dinner with Hawai‘i AIA executives" at bounding box center [165, 356] width 169 height 41
type input "**********"
click at [133, 316] on p "<Previous Email's Subject>" at bounding box center [143, 315] width 77 height 10
click at [21, 136] on icon at bounding box center [22, 132] width 14 height 14
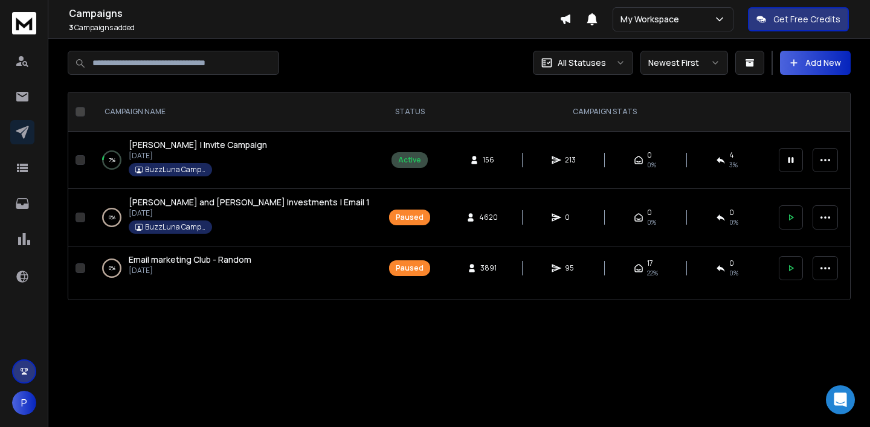
click at [217, 167] on div "BuzzLuna Campaigns" at bounding box center [198, 169] width 138 height 13
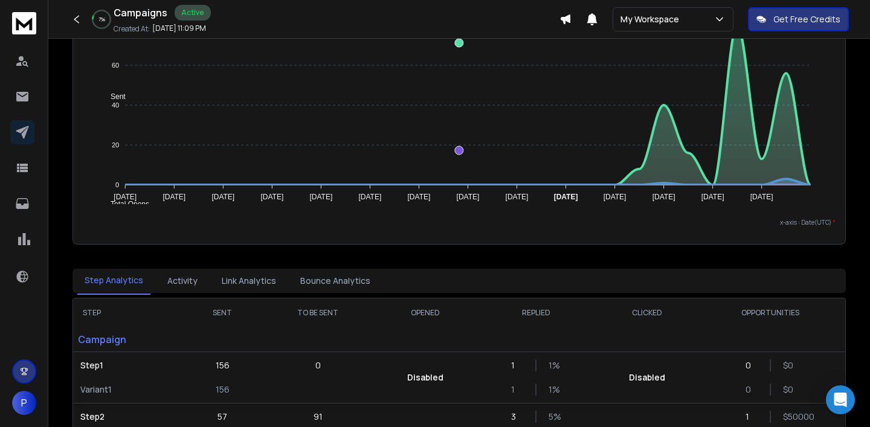
scroll to position [387, 0]
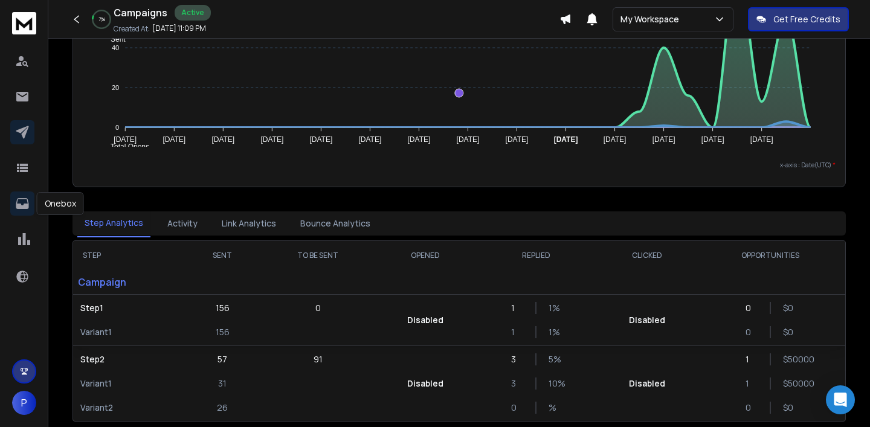
click at [19, 191] on link at bounding box center [22, 203] width 24 height 24
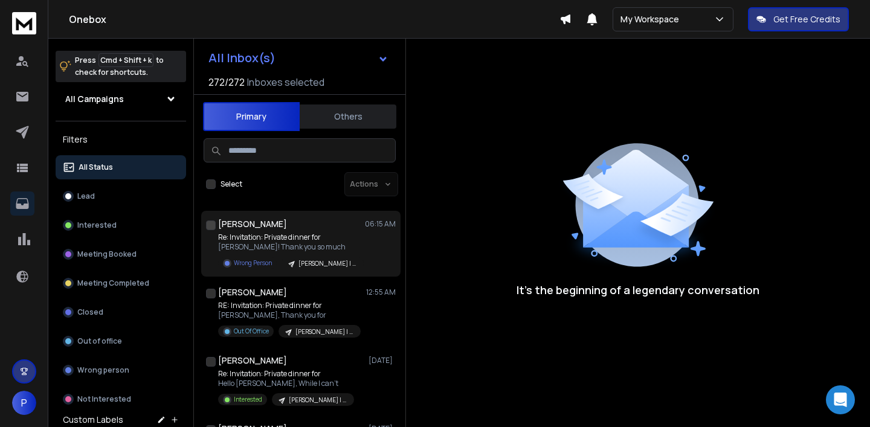
click at [272, 245] on p "[PERSON_NAME]! Thank you so much" at bounding box center [290, 247] width 145 height 10
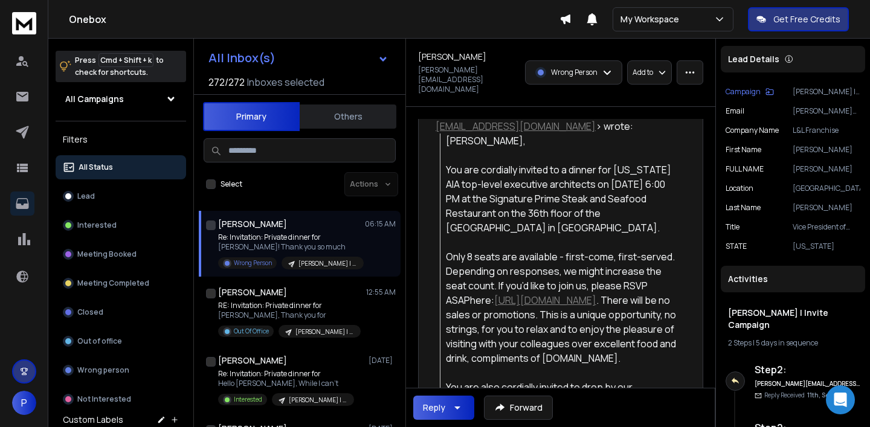
scroll to position [920, 0]
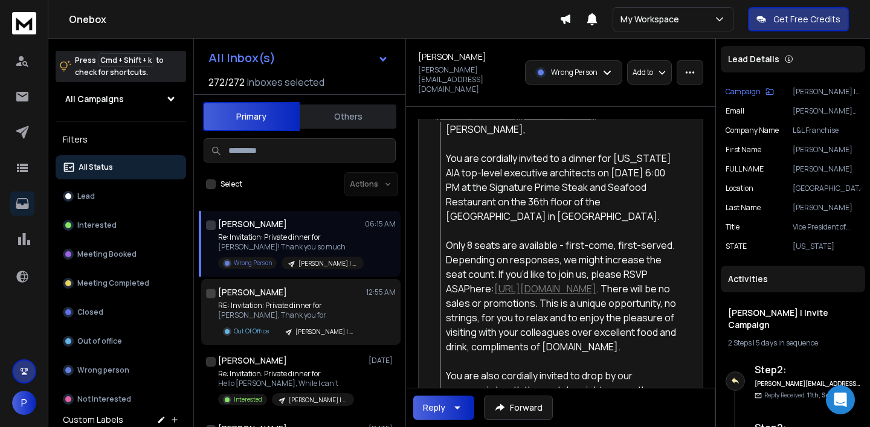
click at [298, 300] on div "Jason DeMarco 12:55 AM RE: Invitation: Private dinner for Mr. Traylor, Thank yo…" at bounding box center [307, 311] width 178 height 51
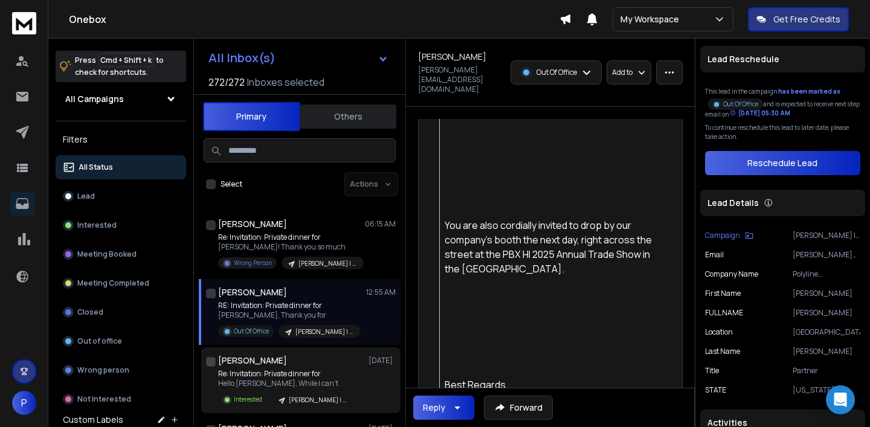
scroll to position [3181, 0]
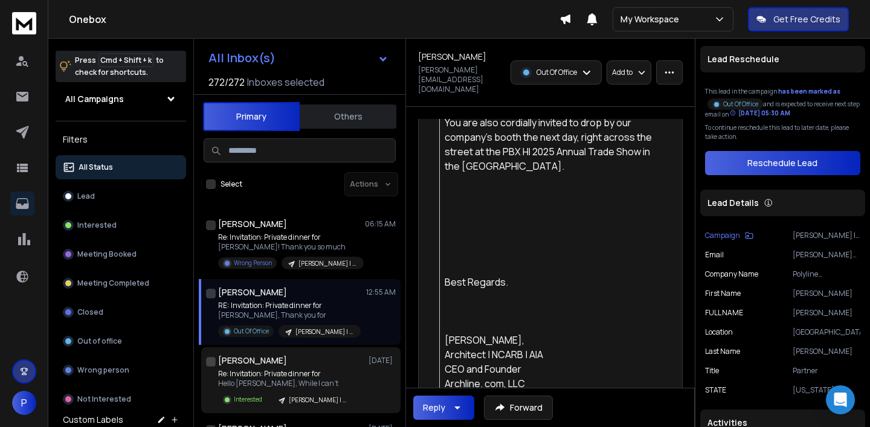
click at [264, 383] on p "Hello [PERSON_NAME], While I can’t" at bounding box center [286, 384] width 136 height 10
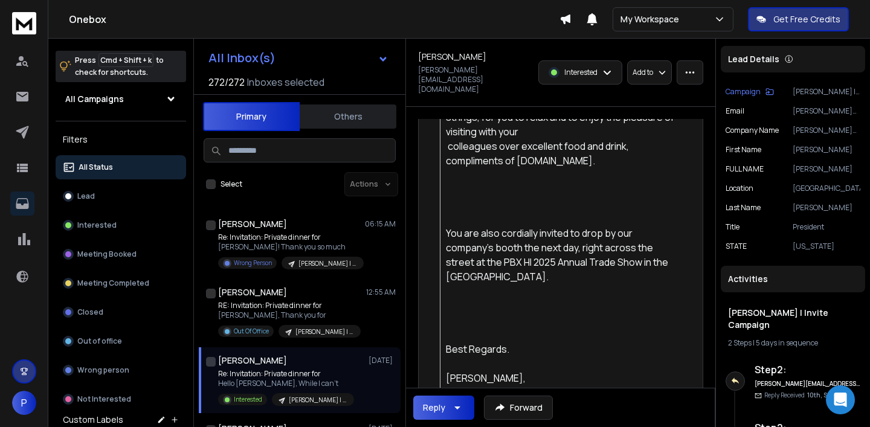
scroll to position [1679, 0]
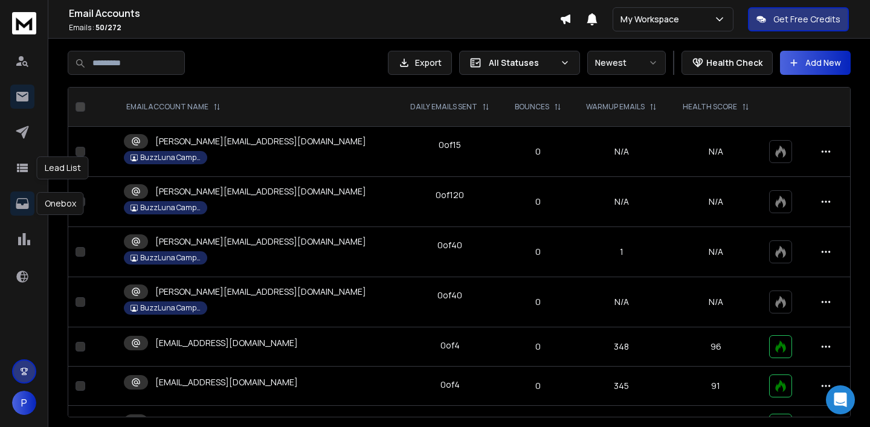
click at [22, 200] on icon at bounding box center [22, 203] width 14 height 14
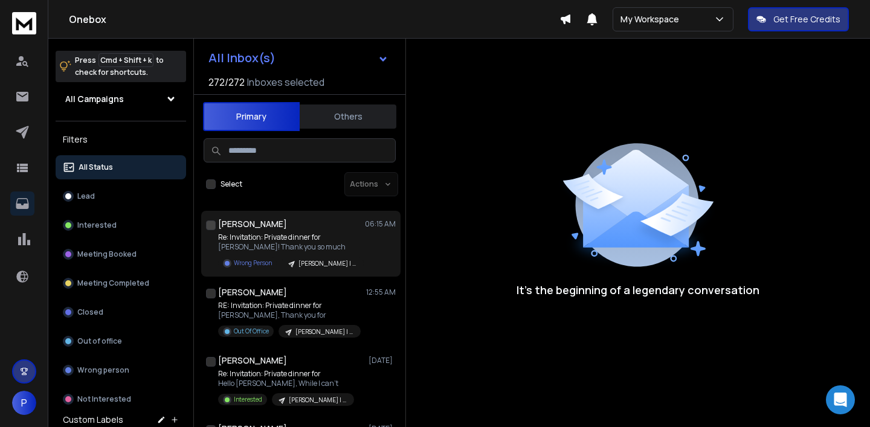
click at [266, 220] on div "[PERSON_NAME] 06:15 AM" at bounding box center [307, 224] width 178 height 12
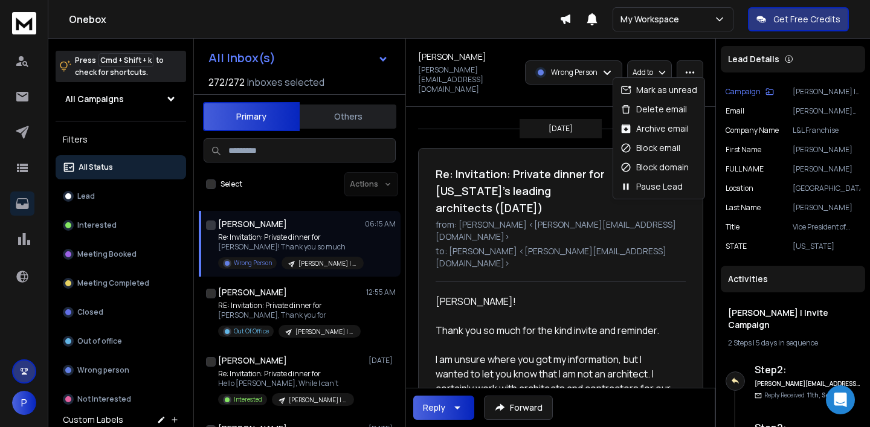
click at [690, 67] on icon "button" at bounding box center [689, 72] width 11 height 11
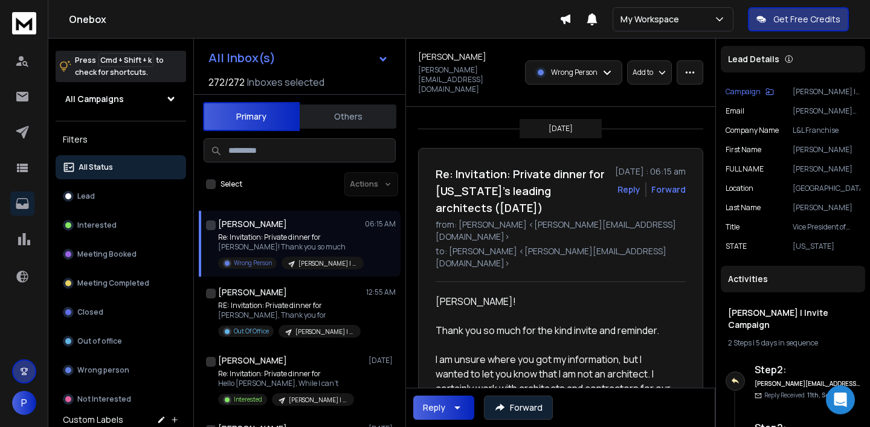
click at [516, 406] on button "Forward" at bounding box center [518, 408] width 69 height 24
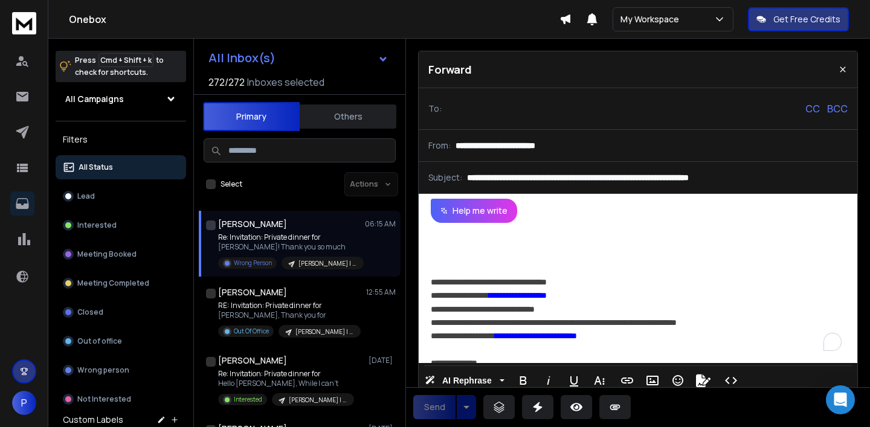
click at [562, 112] on div at bounding box center [623, 109] width 354 height 22
click at [563, 106] on div at bounding box center [623, 109] width 354 height 22
click at [490, 105] on input at bounding box center [488, 109] width 85 height 22
type input "**********"
click at [436, 406] on button "Send" at bounding box center [434, 407] width 42 height 24
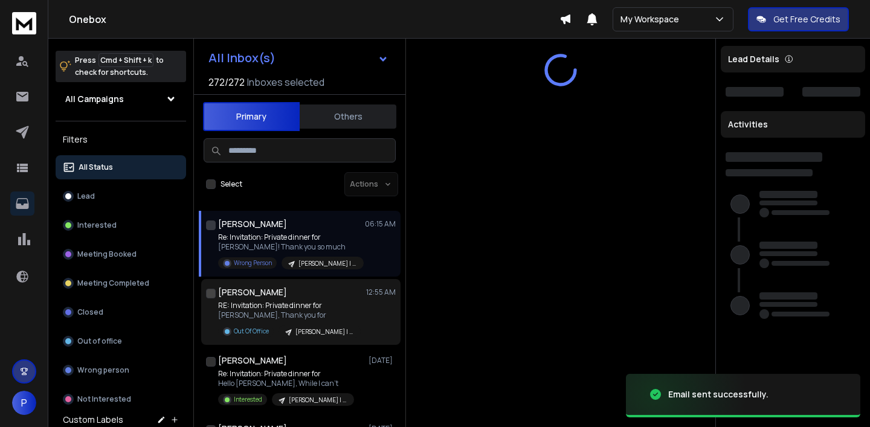
click at [289, 310] on p "RE: Invitation: Private dinner for" at bounding box center [289, 306] width 143 height 10
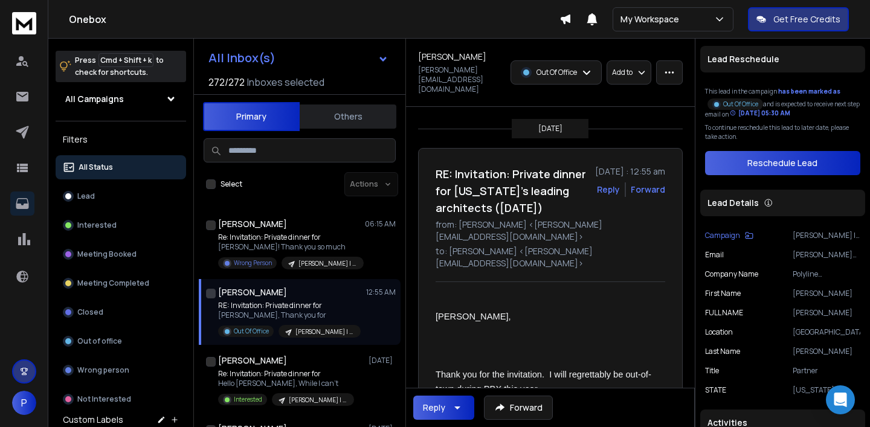
scroll to position [19, 0]
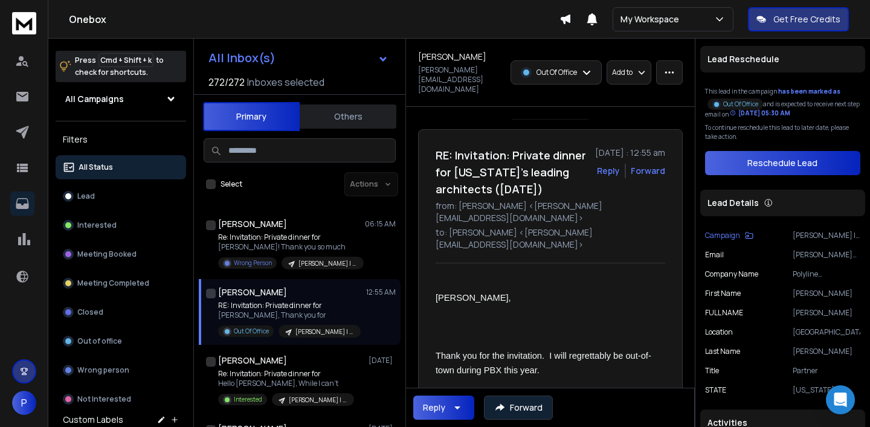
click at [533, 405] on button "Forward" at bounding box center [518, 408] width 69 height 24
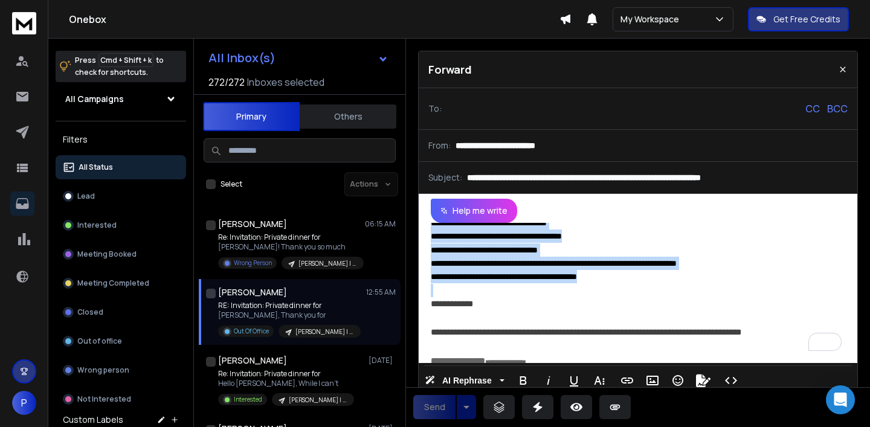
scroll to position [0, 0]
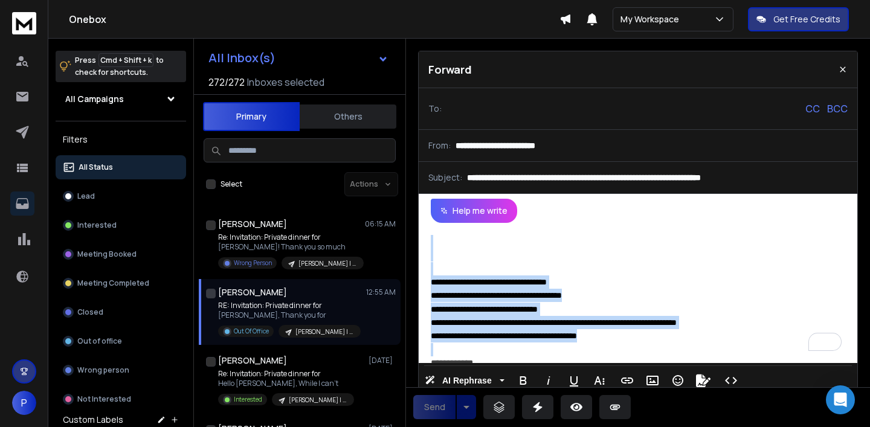
drag, startPoint x: 429, startPoint y: 293, endPoint x: 370, endPoint y: 146, distance: 159.6
click at [370, 146] on div "**********" at bounding box center [531, 252] width 676 height 427
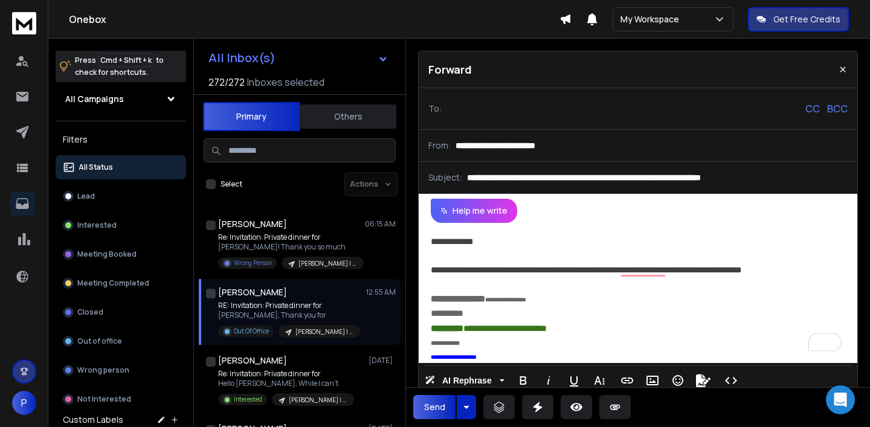
click at [515, 118] on input at bounding box center [488, 109] width 85 height 22
paste input "**********"
type input "**********"
drag, startPoint x: 485, startPoint y: 178, endPoint x: 437, endPoint y: 178, distance: 48.3
click at [437, 178] on div "**********" at bounding box center [637, 177] width 438 height 31
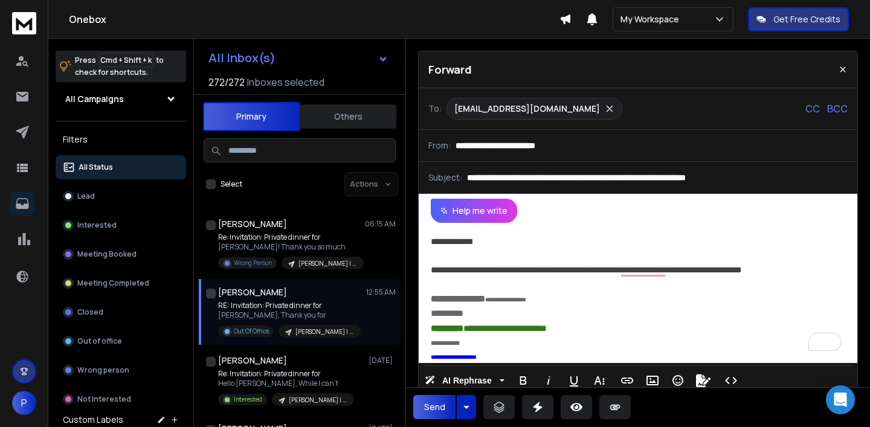
type input "**********"
click at [425, 405] on button "Send" at bounding box center [434, 407] width 42 height 24
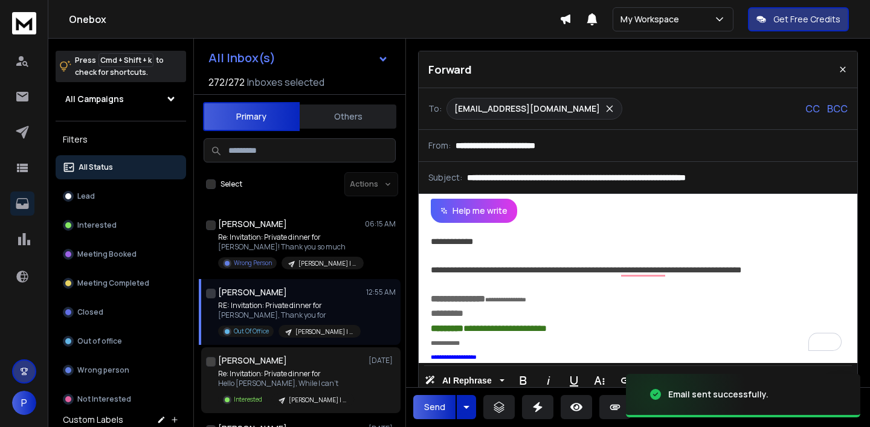
click at [268, 362] on h1 "[PERSON_NAME]" at bounding box center [252, 360] width 69 height 12
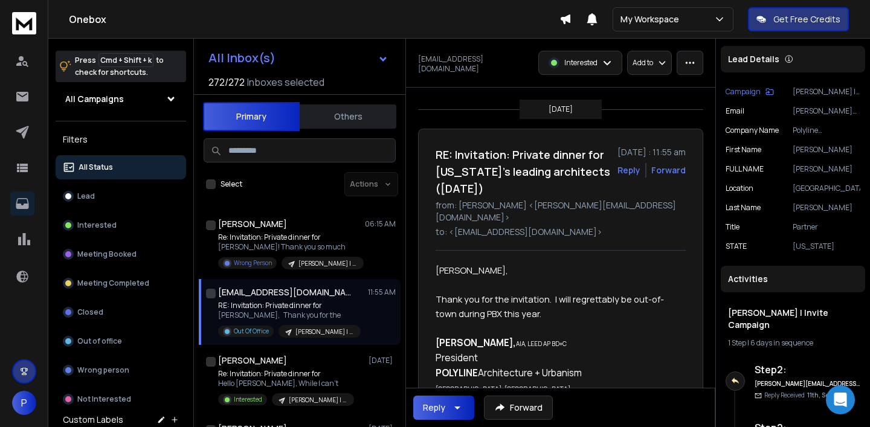
click at [498, 420] on div "Reply Forward" at bounding box center [560, 407] width 309 height 39
click at [501, 411] on icon at bounding box center [499, 407] width 11 height 11
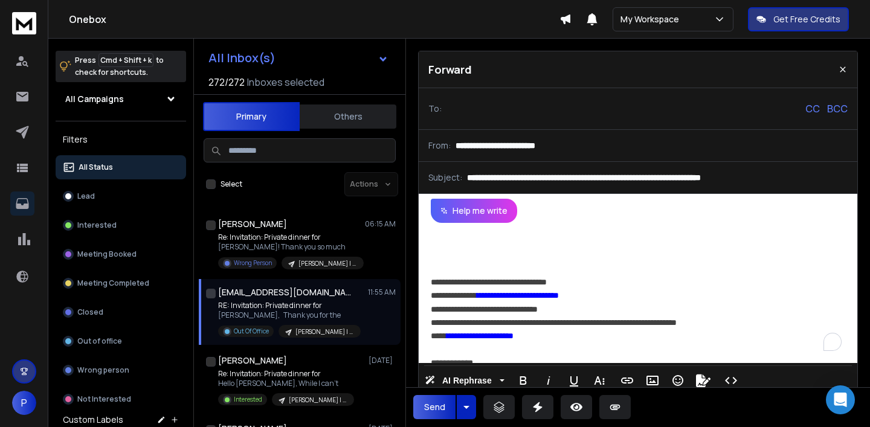
click at [464, 110] on input at bounding box center [488, 109] width 85 height 22
paste input "**********"
type input "**********"
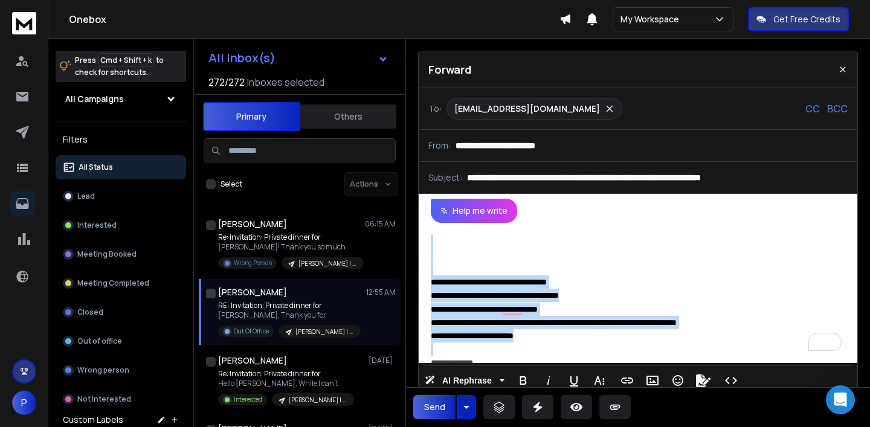
drag, startPoint x: 440, startPoint y: 353, endPoint x: 428, endPoint y: 202, distance: 150.8
click at [428, 202] on div "**********" at bounding box center [637, 296] width 438 height 204
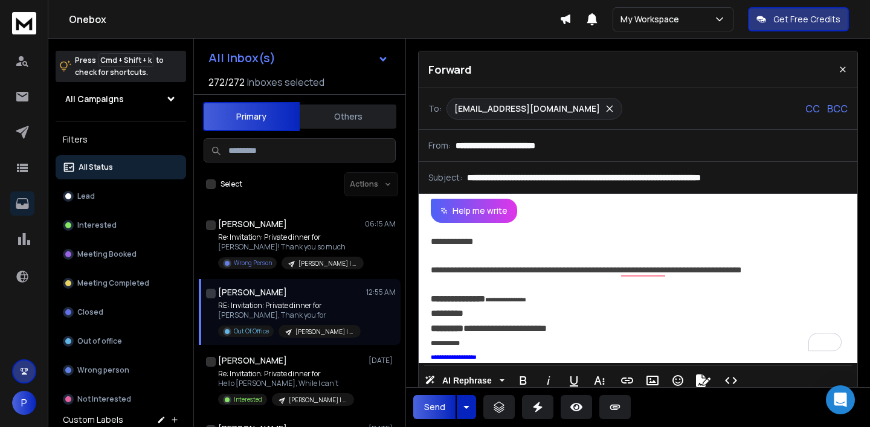
drag, startPoint x: 489, startPoint y: 178, endPoint x: 443, endPoint y: 177, distance: 45.9
click at [443, 177] on div "**********" at bounding box center [637, 177] width 438 height 31
type input "**********"
click at [430, 405] on button "Send" at bounding box center [434, 407] width 42 height 24
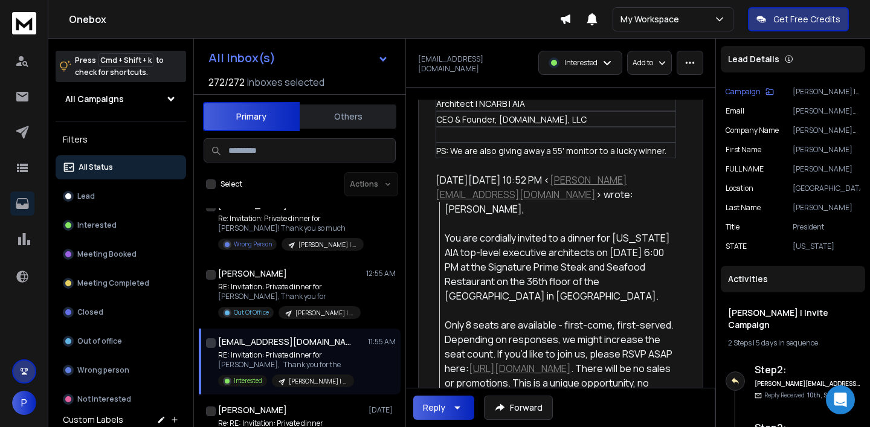
scroll to position [1138, 0]
